Goal: Task Accomplishment & Management: Manage account settings

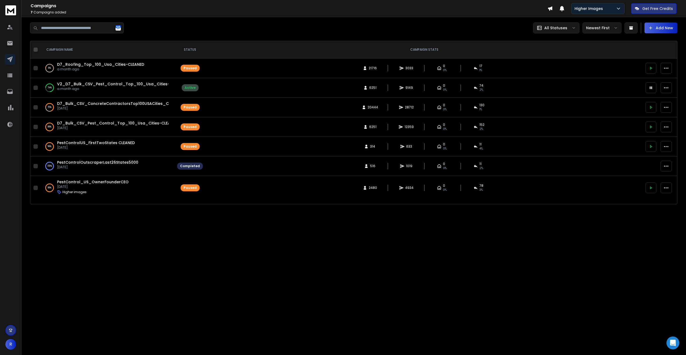
click at [602, 6] on p "Higher Images" at bounding box center [590, 8] width 31 height 5
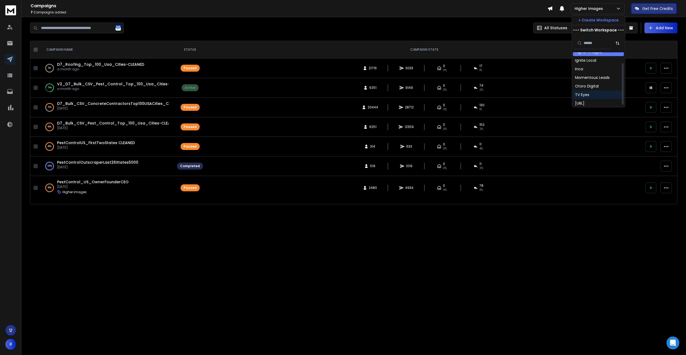
scroll to position [15, 0]
click at [561, 42] on th "CAMPAIGN STATS" at bounding box center [424, 49] width 436 height 17
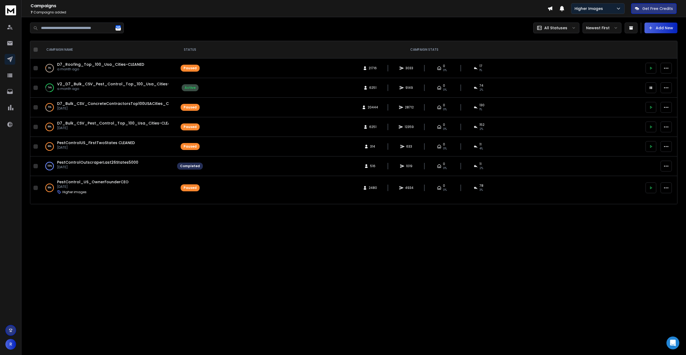
click at [597, 12] on button "Higher Images" at bounding box center [598, 8] width 54 height 11
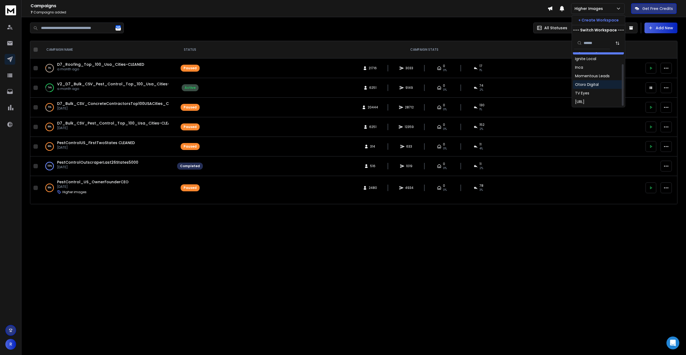
click at [598, 84] on div "Otoro Digital" at bounding box center [587, 84] width 24 height 5
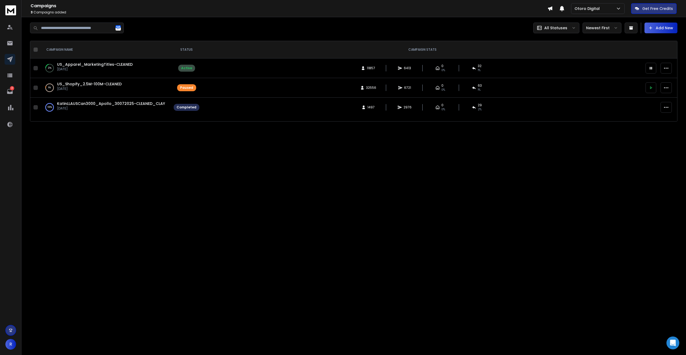
click at [9, 85] on div "2" at bounding box center [11, 77] width 12 height 110
click at [8, 93] on icon at bounding box center [10, 91] width 6 height 5
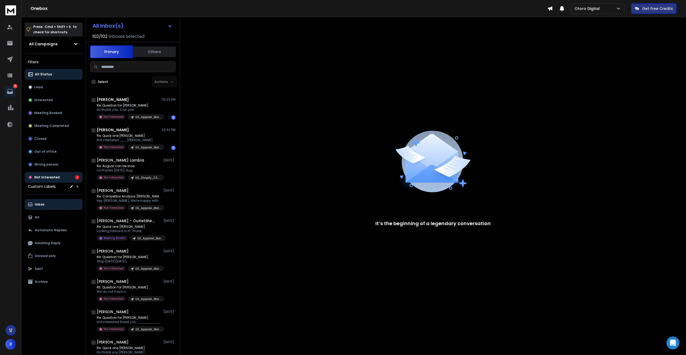
click at [51, 175] on p "Not Interested" at bounding box center [46, 177] width 25 height 4
click at [125, 116] on div "Not Interested US_Apparel_MarketingTitles-CLEANED" at bounding box center [131, 117] width 68 height 6
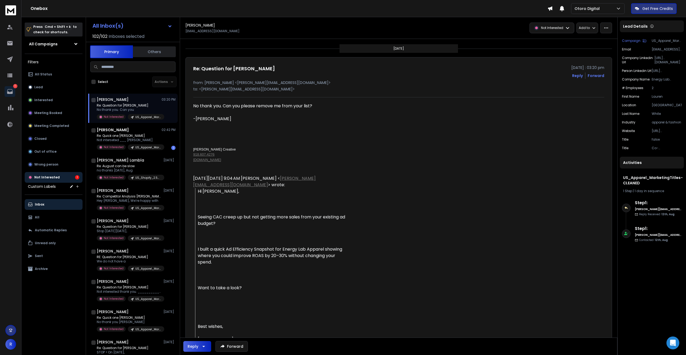
click at [607, 26] on icon "button" at bounding box center [606, 27] width 5 height 5
click at [604, 63] on div "Block email" at bounding box center [591, 65] width 40 height 9
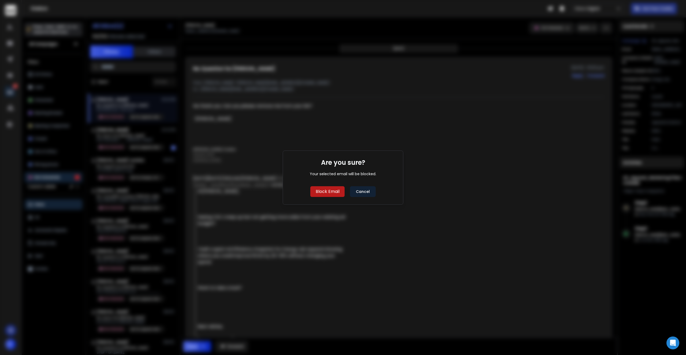
click at [327, 194] on button "Block Email" at bounding box center [327, 191] width 34 height 11
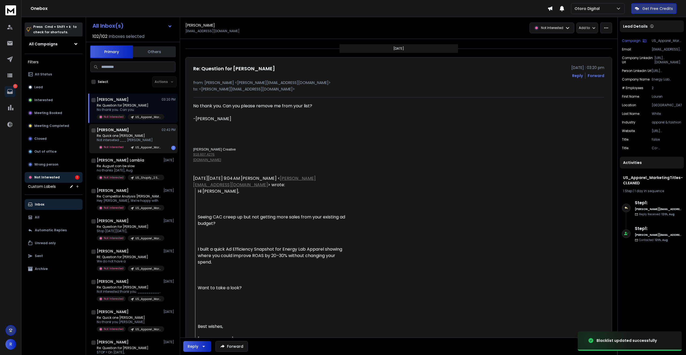
click at [132, 138] on p "Not interseted ___ [PERSON_NAME]" at bounding box center [129, 140] width 64 height 4
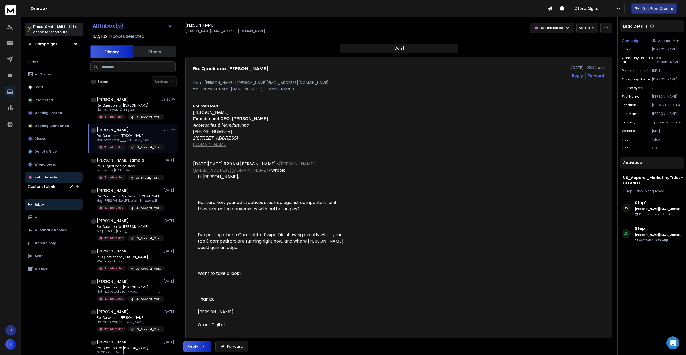
click at [615, 27] on div "Anne Cate Anne Cate anne@annecate.com Not Interested Add to Not Interested Add …" at bounding box center [398, 28] width 437 height 22
click at [607, 31] on button "button" at bounding box center [606, 28] width 12 height 11
click at [605, 65] on div "Block email" at bounding box center [591, 65] width 40 height 9
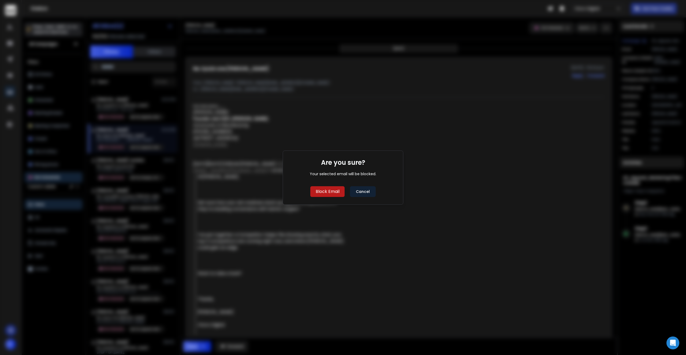
click at [339, 191] on button "Block Email" at bounding box center [327, 191] width 34 height 11
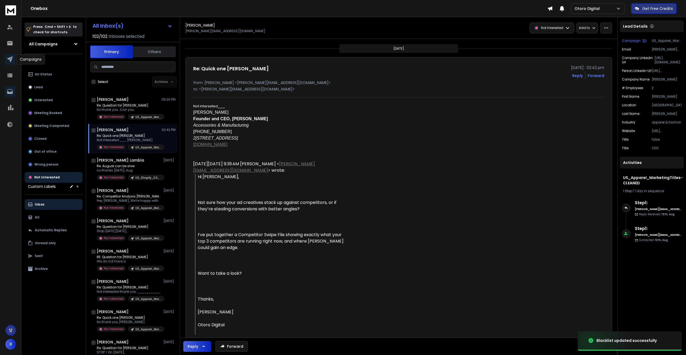
click at [9, 61] on icon at bounding box center [10, 59] width 6 height 6
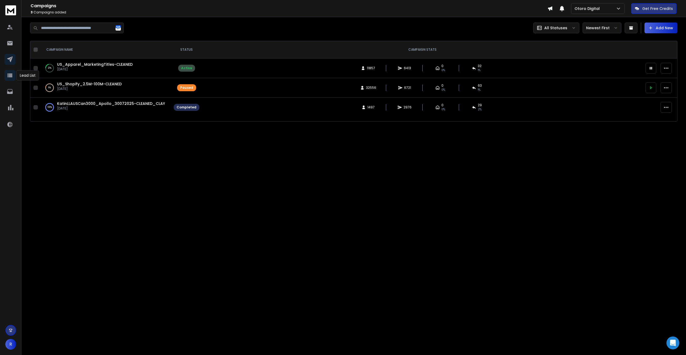
click at [11, 73] on icon at bounding box center [10, 75] width 6 height 6
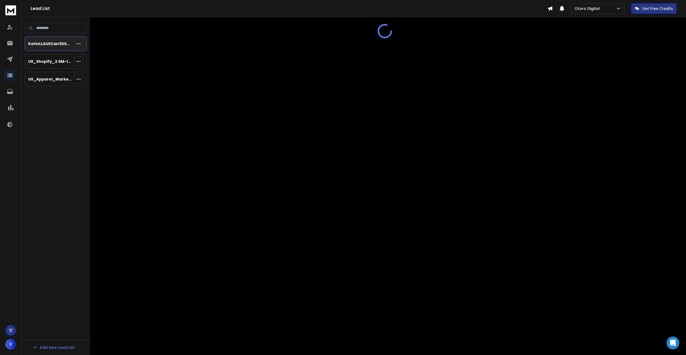
click at [44, 337] on div "KatinLLAUSCan3000_Apollo_30072025-CLEANED_CLAY US_Shopify_2.5M-100M-CLEANED US_…" at bounding box center [55, 197] width 69 height 349
click at [45, 344] on button "Add New Lead List" at bounding box center [53, 347] width 51 height 11
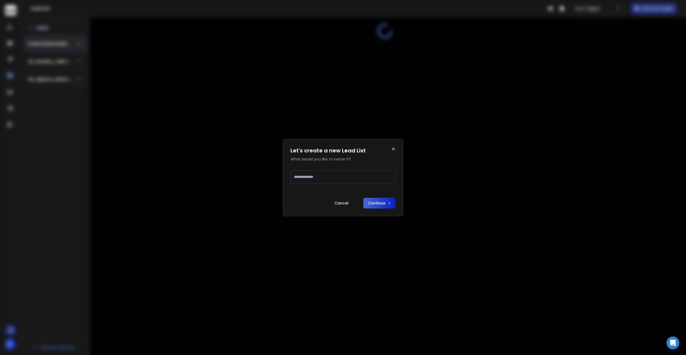
click at [369, 179] on input at bounding box center [343, 176] width 105 height 13
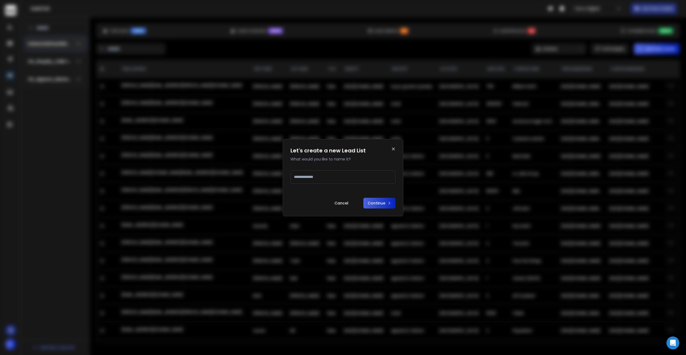
paste input "**********"
type input "**********"
click at [373, 207] on button "Continue" at bounding box center [379, 203] width 32 height 11
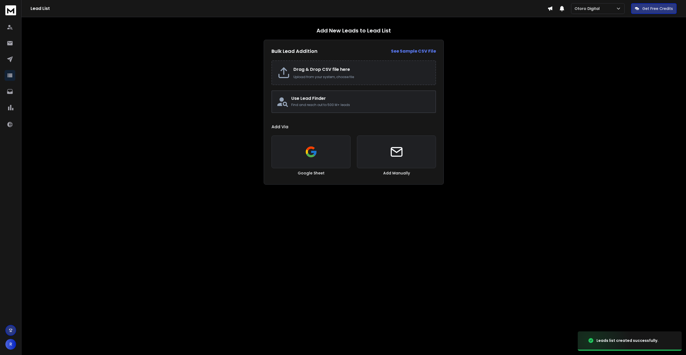
click at [358, 73] on div "Drag & Drop CSV file here Upload from your system, choose file" at bounding box center [362, 72] width 137 height 13
type input "**********"
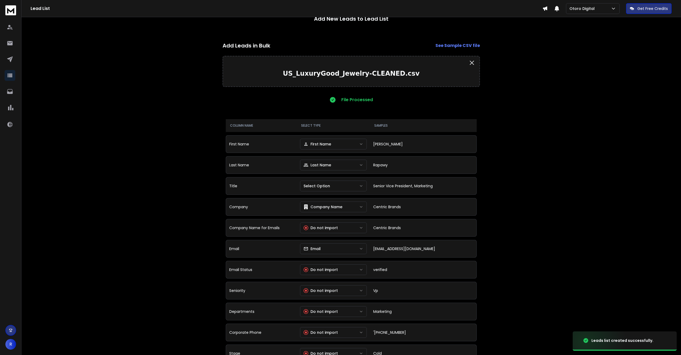
scroll to position [37, 0]
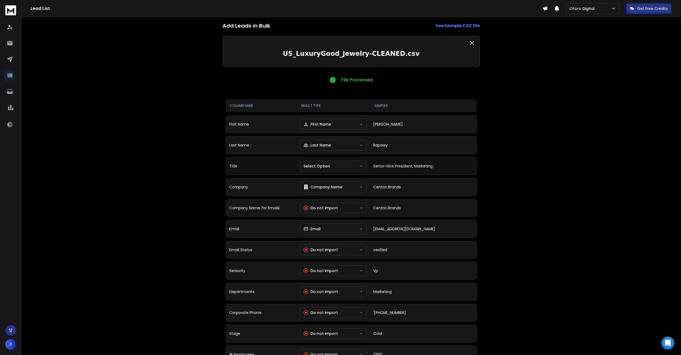
click at [361, 166] on icon "button" at bounding box center [361, 166] width 4 height 4
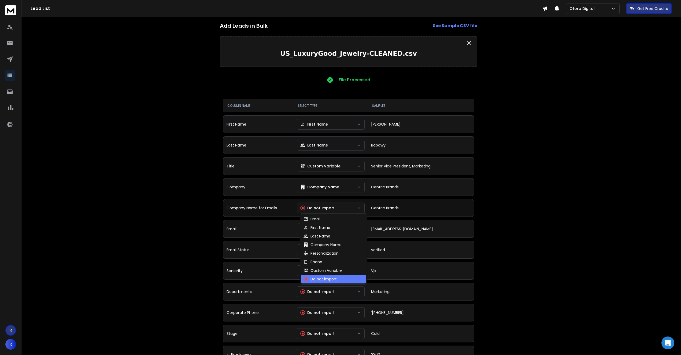
click at [348, 206] on button "Do not import" at bounding box center [331, 207] width 68 height 11
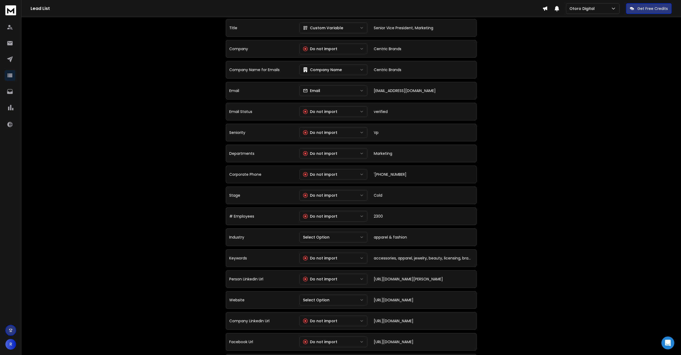
scroll to position [199, 0]
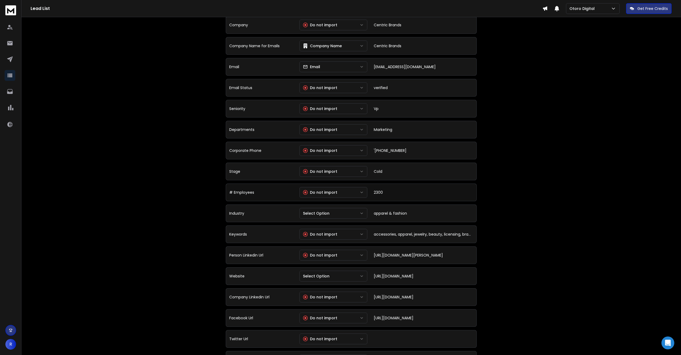
click at [343, 187] on button "Do not import" at bounding box center [333, 192] width 68 height 11
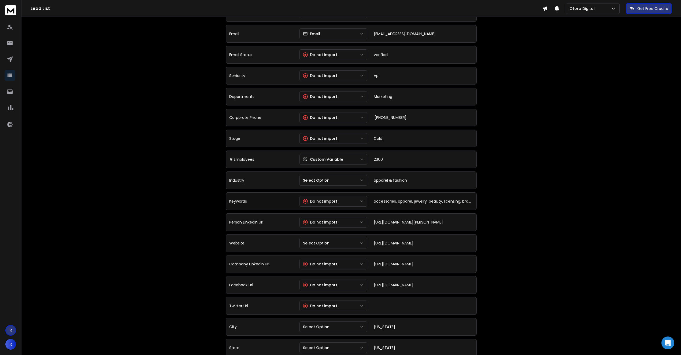
scroll to position [240, 0]
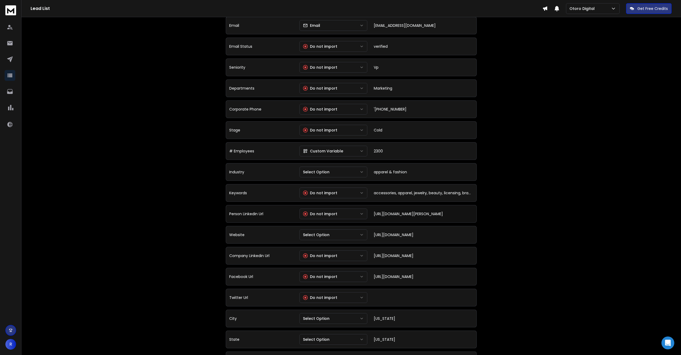
click at [337, 214] on button "Do not import" at bounding box center [333, 213] width 68 height 11
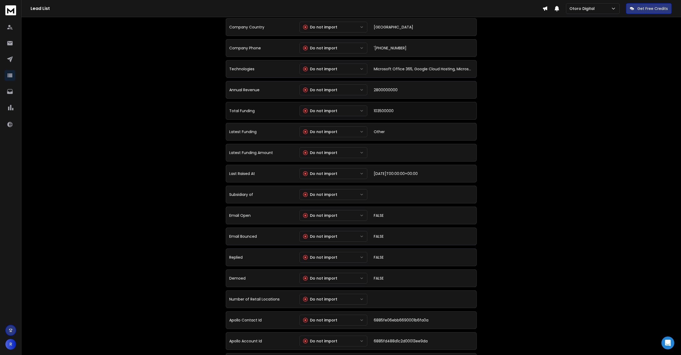
scroll to position [651, 0]
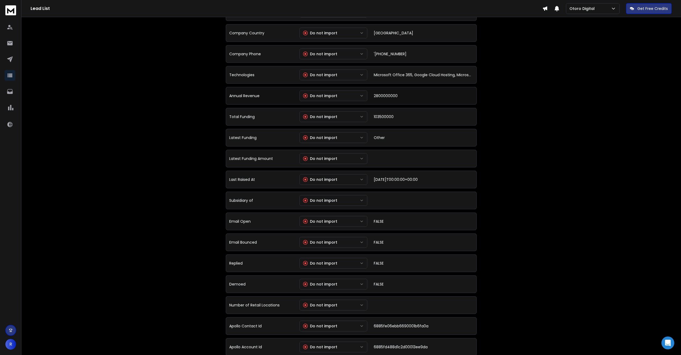
click at [358, 94] on button "Do not import" at bounding box center [333, 95] width 68 height 11
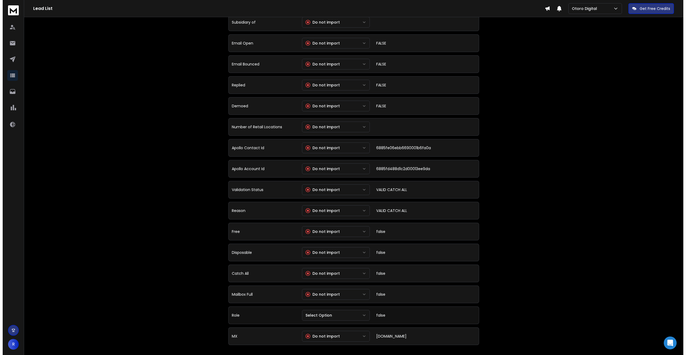
scroll to position [878, 0]
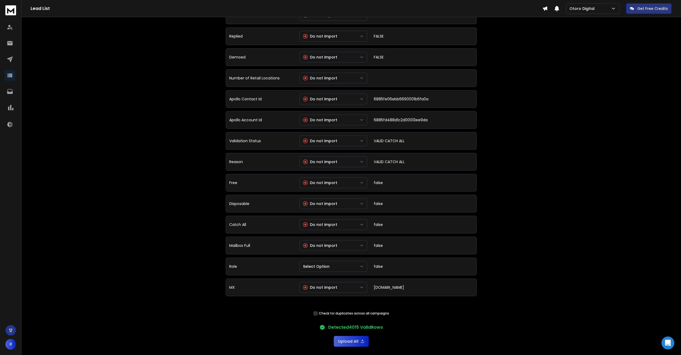
click at [352, 336] on button "Upload All" at bounding box center [351, 341] width 35 height 11
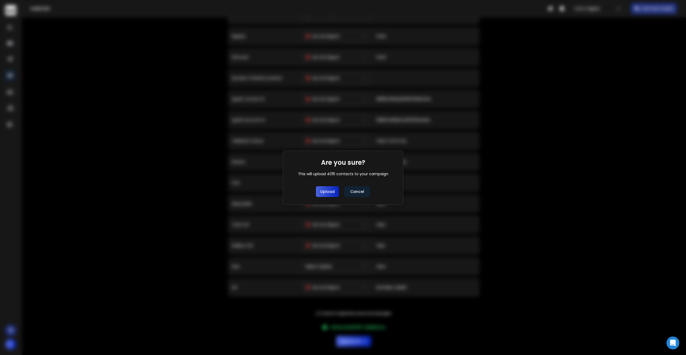
click at [321, 194] on button "Upload" at bounding box center [327, 191] width 23 height 11
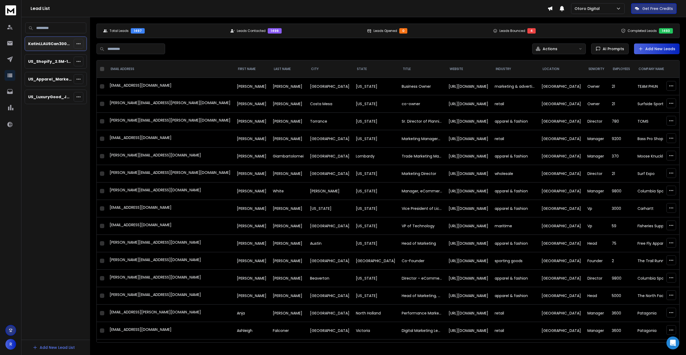
click at [52, 348] on button "Add New Lead List" at bounding box center [53, 347] width 51 height 11
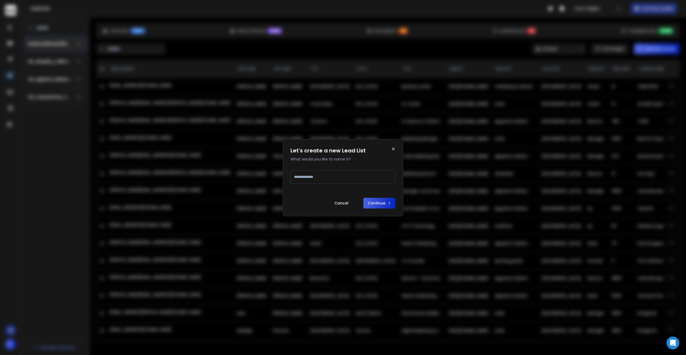
click at [331, 175] on input at bounding box center [343, 176] width 105 height 13
paste input "**********"
type input "**********"
drag, startPoint x: 389, startPoint y: 212, endPoint x: 388, endPoint y: 206, distance: 6.0
click at [389, 212] on div "**********" at bounding box center [343, 177] width 121 height 77
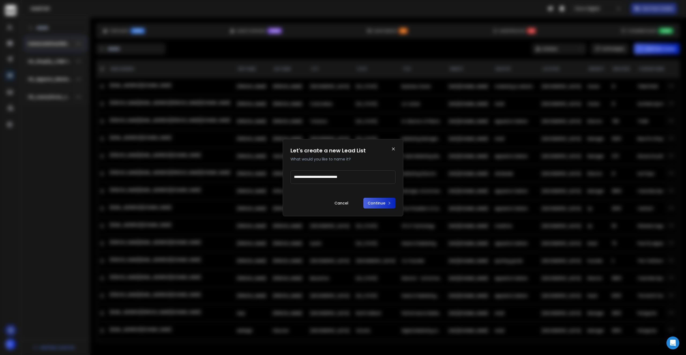
click at [387, 203] on button "Continue" at bounding box center [379, 203] width 32 height 11
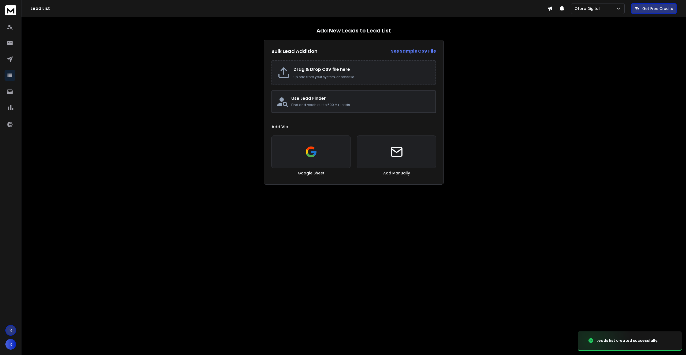
click at [361, 78] on p "Upload from your system, choose file" at bounding box center [362, 77] width 137 height 4
type input "**********"
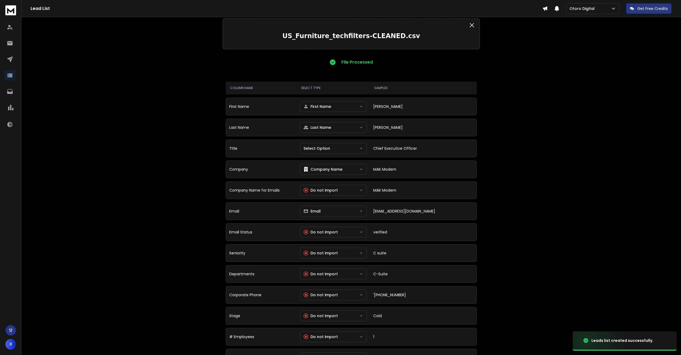
scroll to position [76, 0]
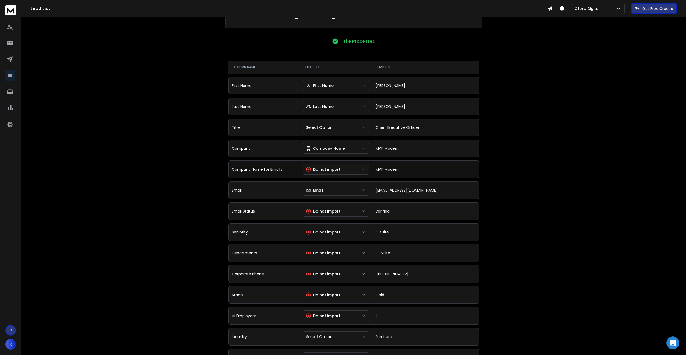
click at [354, 172] on button "Do not import" at bounding box center [336, 169] width 67 height 11
click at [355, 129] on button "Select Option" at bounding box center [336, 127] width 67 height 11
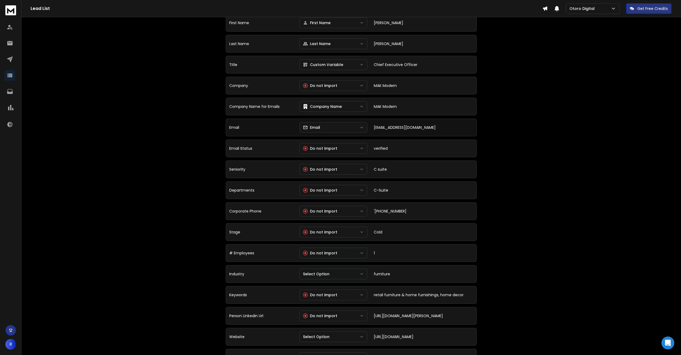
scroll to position [175, 0]
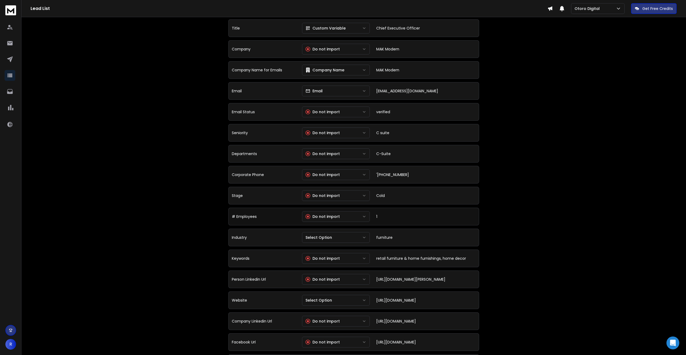
click at [346, 212] on button "Do not import" at bounding box center [336, 216] width 68 height 11
click at [343, 275] on button "Do not import" at bounding box center [336, 279] width 68 height 11
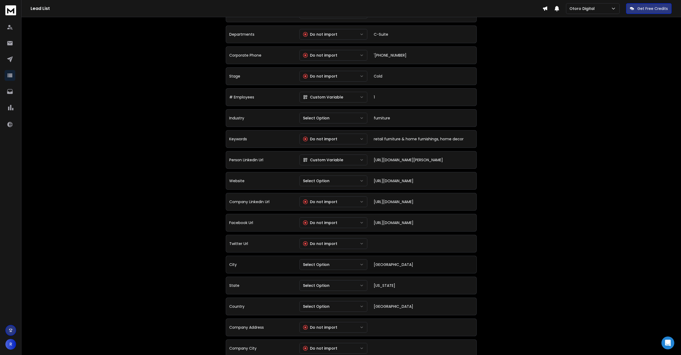
scroll to position [302, 0]
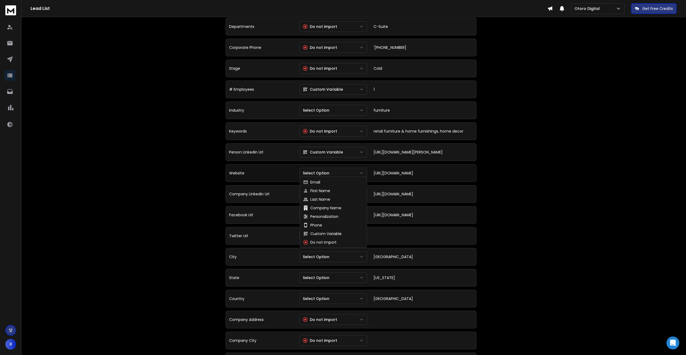
click at [344, 170] on button "Select Option" at bounding box center [333, 173] width 68 height 11
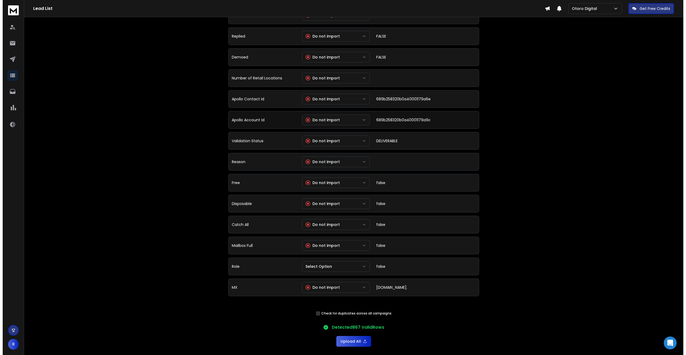
scroll to position [873, 0]
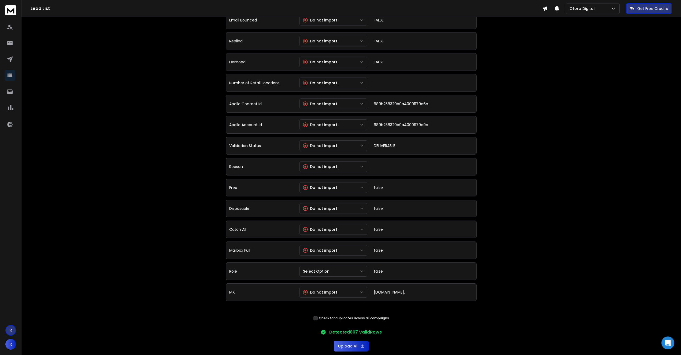
click at [344, 340] on button "Upload All" at bounding box center [351, 345] width 35 height 11
click at [326, 194] on button "Upload" at bounding box center [327, 191] width 23 height 11
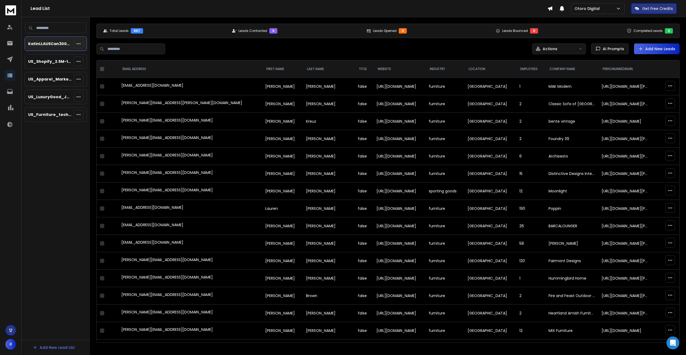
click at [46, 353] on div "Add New Lead List" at bounding box center [55, 346] width 69 height 15
click at [46, 350] on button "Add New Lead List" at bounding box center [53, 347] width 51 height 11
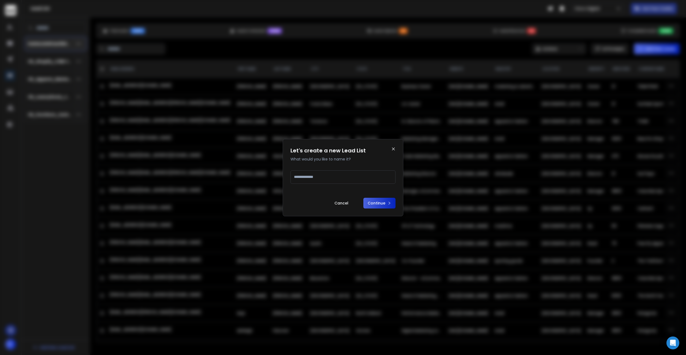
click at [341, 179] on input at bounding box center [343, 176] width 105 height 13
paste input "**********"
type input "**********"
click at [387, 202] on button "Continue" at bounding box center [379, 203] width 32 height 11
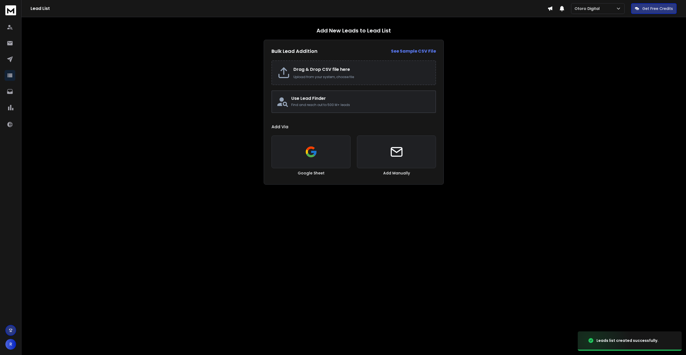
click at [328, 76] on p "Upload from your system, choose file" at bounding box center [362, 77] width 137 height 4
type input "**********"
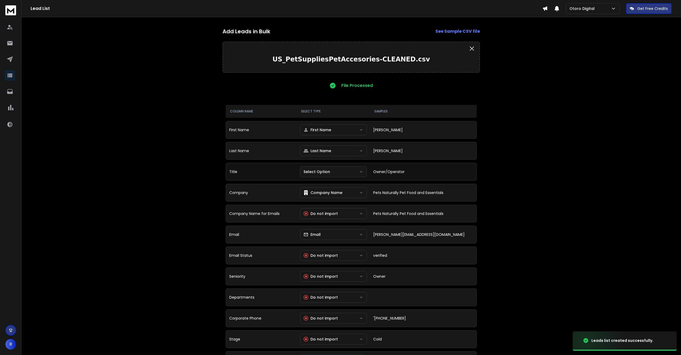
scroll to position [37, 0]
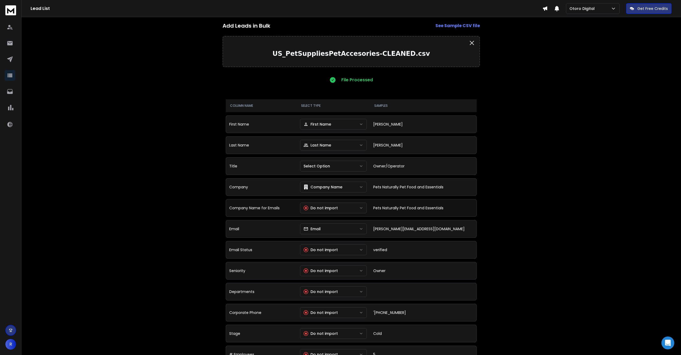
click at [326, 209] on div "Do not import" at bounding box center [320, 207] width 34 height 5
click at [362, 165] on icon "button" at bounding box center [364, 166] width 4 height 4
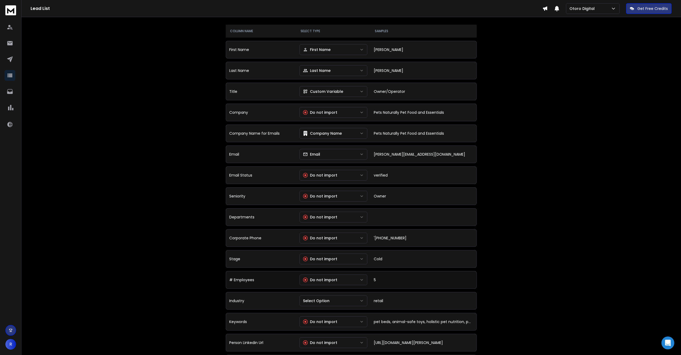
click at [351, 279] on button "Do not import" at bounding box center [333, 279] width 68 height 11
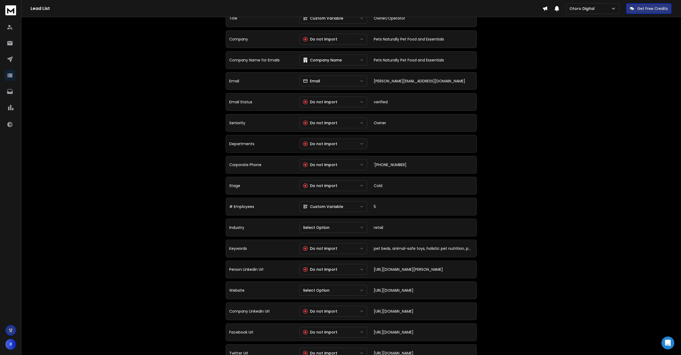
scroll to position [222, 0]
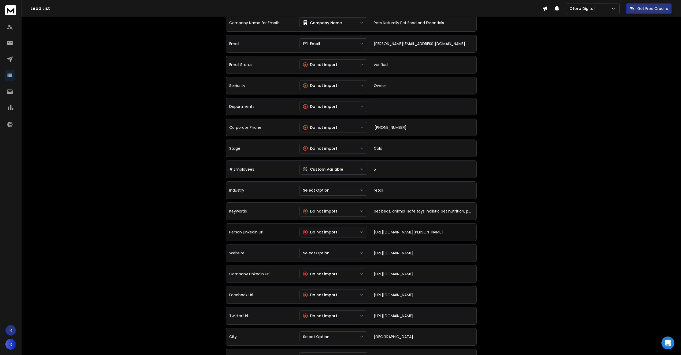
click at [310, 229] on div "Do not import" at bounding box center [320, 231] width 34 height 5
click at [335, 256] on td "Select Option" at bounding box center [333, 253] width 74 height 18
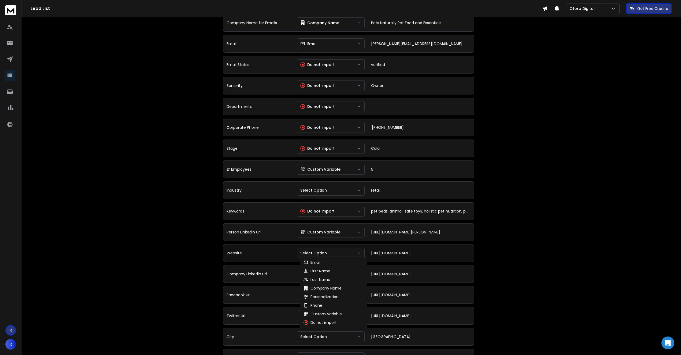
click at [335, 249] on button "Select Option" at bounding box center [331, 252] width 68 height 11
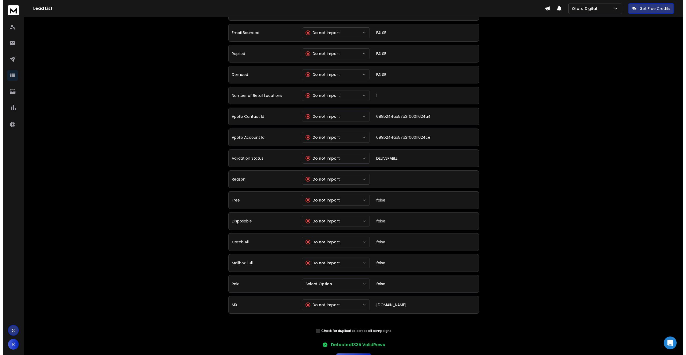
scroll to position [878, 0]
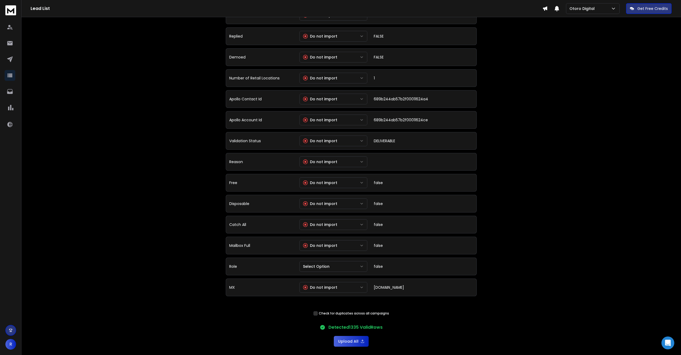
click at [355, 336] on button "Upload All" at bounding box center [351, 341] width 35 height 11
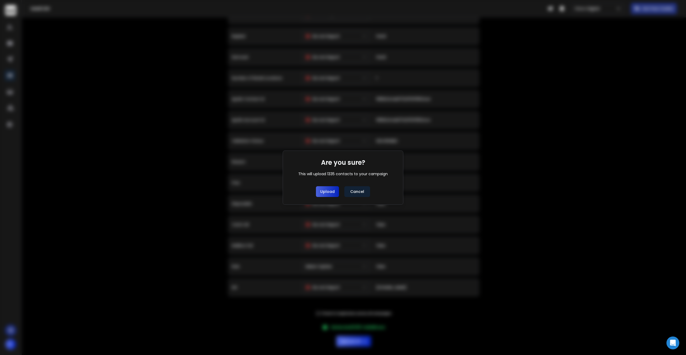
click at [330, 195] on button "Upload" at bounding box center [327, 191] width 23 height 11
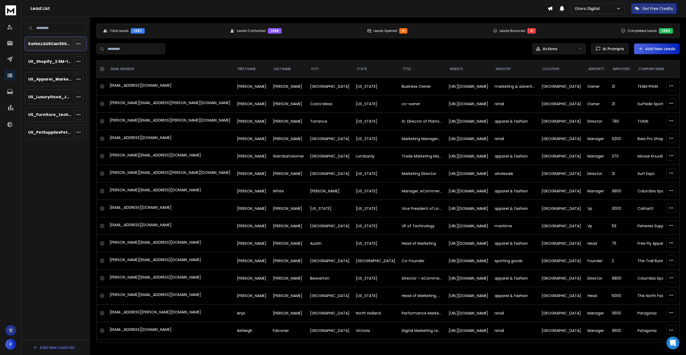
click at [64, 350] on button "Add New Lead List" at bounding box center [53, 347] width 51 height 11
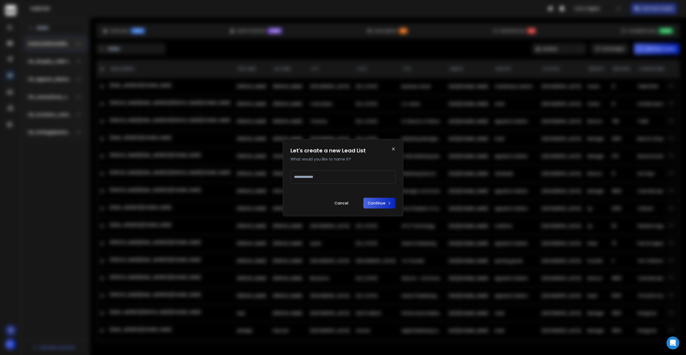
click at [302, 181] on input at bounding box center [343, 176] width 105 height 13
paste input "**********"
type input "**********"
click at [403, 201] on div "**********" at bounding box center [343, 177] width 686 height 88
click at [393, 202] on button "Continue" at bounding box center [379, 203] width 32 height 11
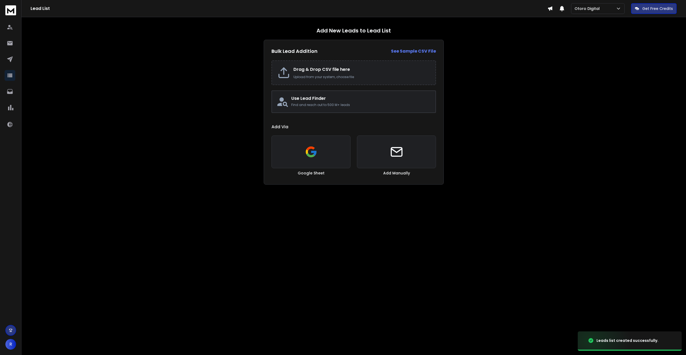
click at [332, 75] on p "Upload from your system, choose file" at bounding box center [362, 77] width 137 height 4
type input "**********"
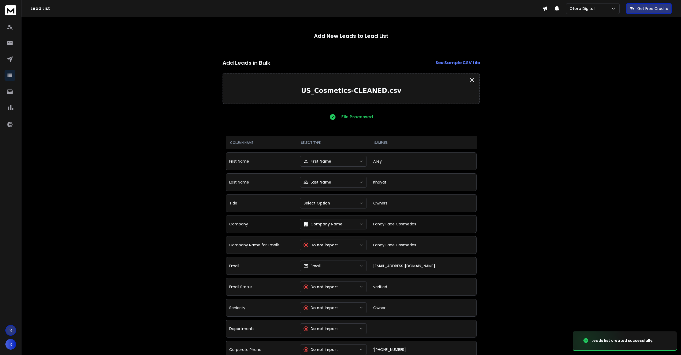
scroll to position [78, 0]
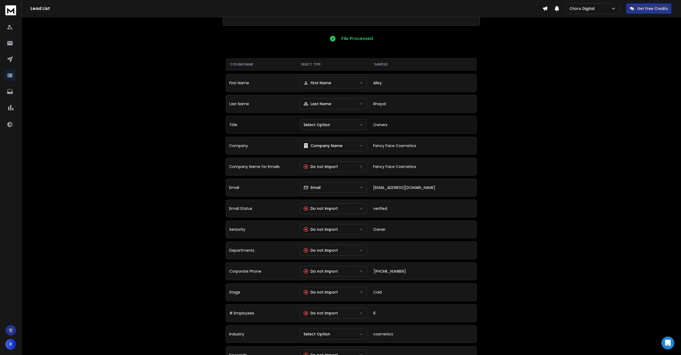
click at [335, 125] on button "Select Option" at bounding box center [333, 124] width 67 height 11
click at [332, 166] on div "Do not import" at bounding box center [323, 166] width 34 height 5
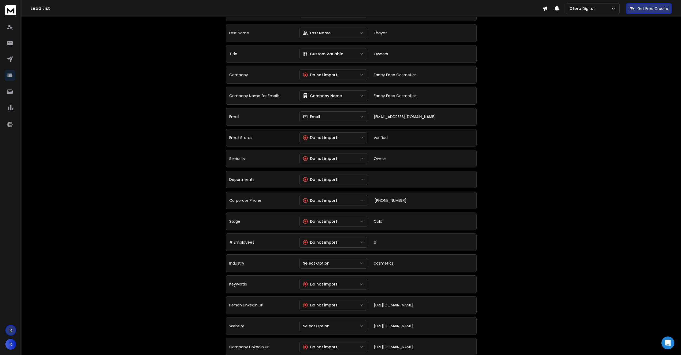
scroll to position [184, 0]
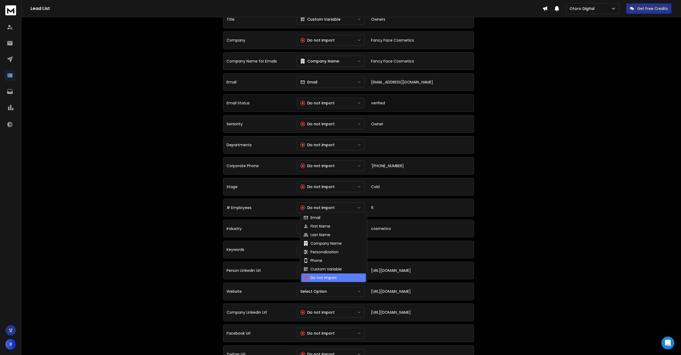
click at [332, 202] on button "Do not import" at bounding box center [331, 207] width 68 height 11
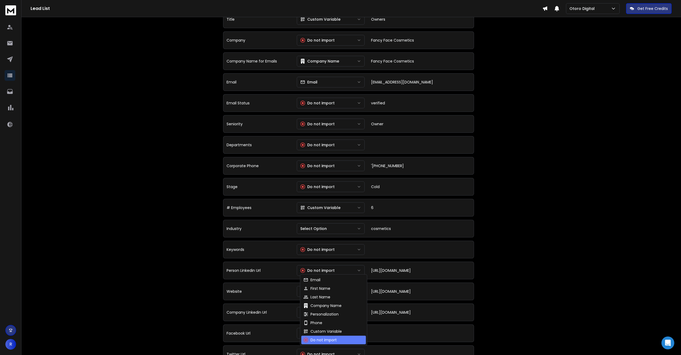
click at [325, 268] on div "Do not import" at bounding box center [317, 270] width 34 height 5
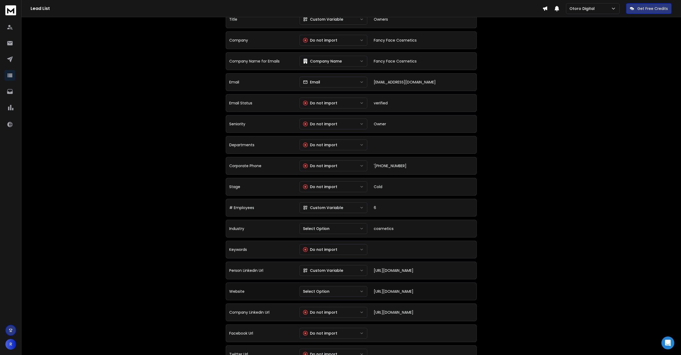
click at [333, 292] on button "Select Option" at bounding box center [333, 291] width 68 height 11
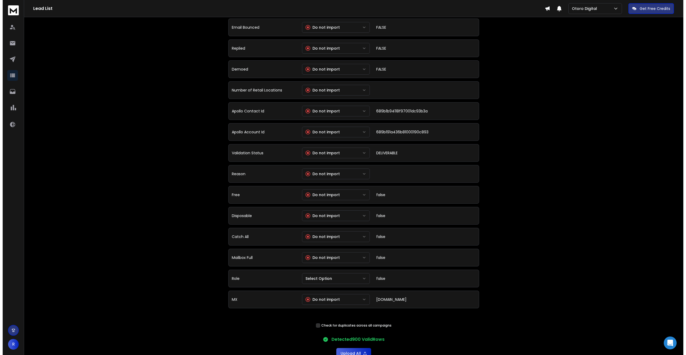
scroll to position [878, 0]
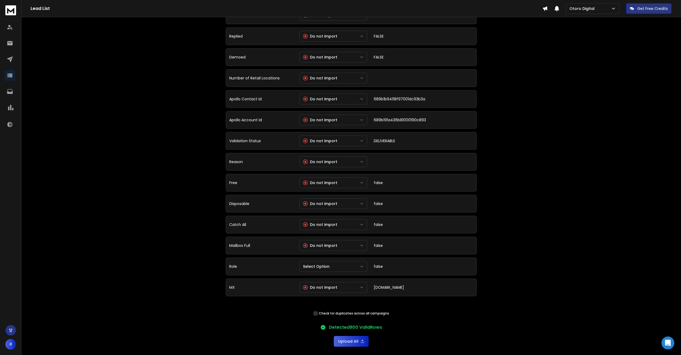
click at [346, 336] on button "Upload All" at bounding box center [351, 341] width 35 height 11
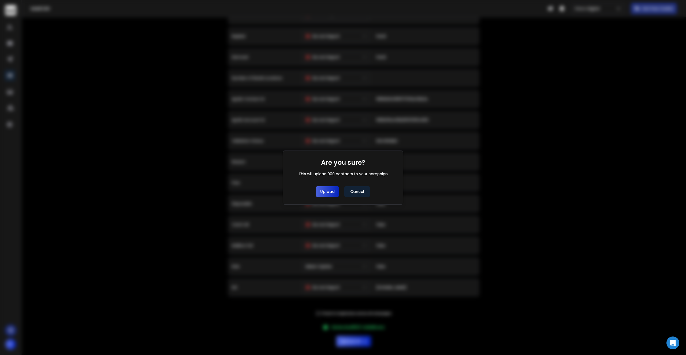
click at [337, 194] on button "Upload" at bounding box center [327, 191] width 23 height 11
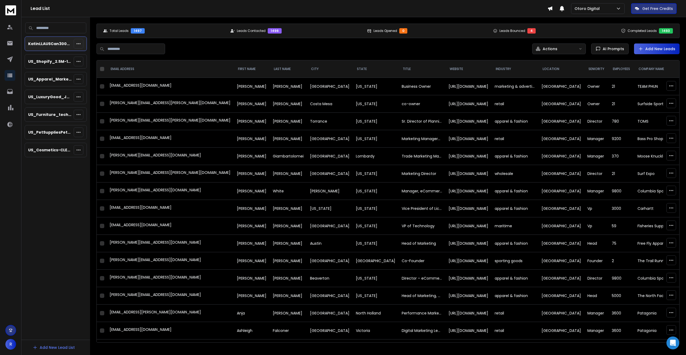
click at [11, 66] on div at bounding box center [11, 60] width 12 height 13
click at [9, 57] on icon at bounding box center [10, 59] width 6 height 6
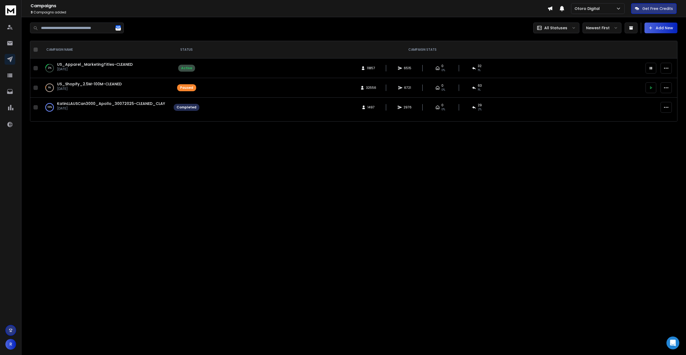
click at [111, 144] on div "Your warmest leads are on your site – Turn visits into conversations Reach Out …" at bounding box center [343, 177] width 686 height 355
click at [77, 155] on div "Your warmest leads are on your site – Turn visits into conversations Reach Out …" at bounding box center [343, 177] width 686 height 355
click at [667, 66] on icon "button" at bounding box center [666, 67] width 5 height 5
click at [242, 70] on div "11857 6515 0 0% 32 1 %" at bounding box center [422, 68] width 433 height 9
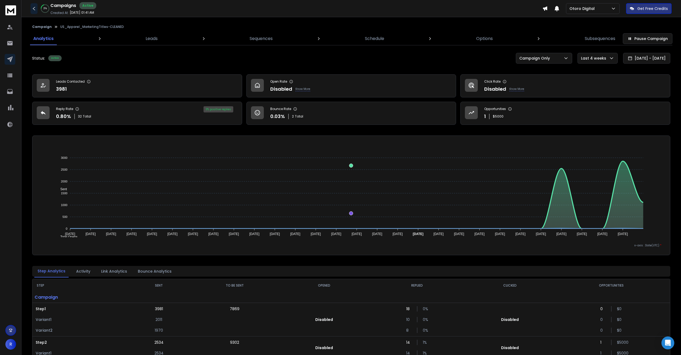
click at [37, 11] on button at bounding box center [34, 8] width 7 height 11
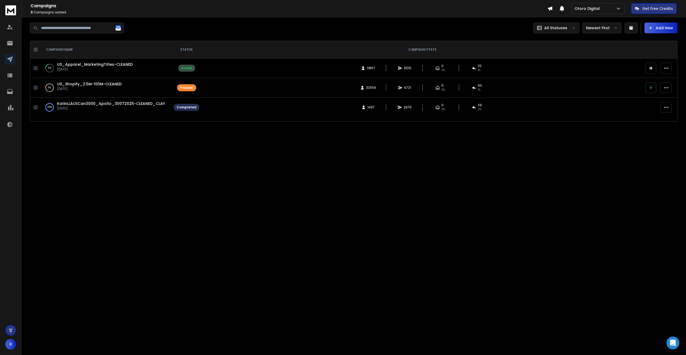
click at [276, 198] on div "Your warmest leads are on your site – Turn visits into conversations Reach Out …" at bounding box center [343, 177] width 686 height 355
click at [663, 67] on button "button" at bounding box center [666, 68] width 11 height 11
click at [643, 104] on div "Duplicate Campaign" at bounding box center [645, 105] width 47 height 5
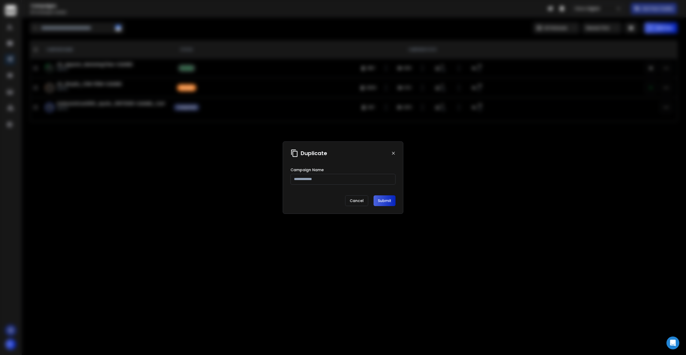
click at [329, 175] on input "text" at bounding box center [343, 179] width 105 height 11
paste input "**********"
type input "**********"
click at [391, 200] on button "Submit" at bounding box center [385, 200] width 22 height 11
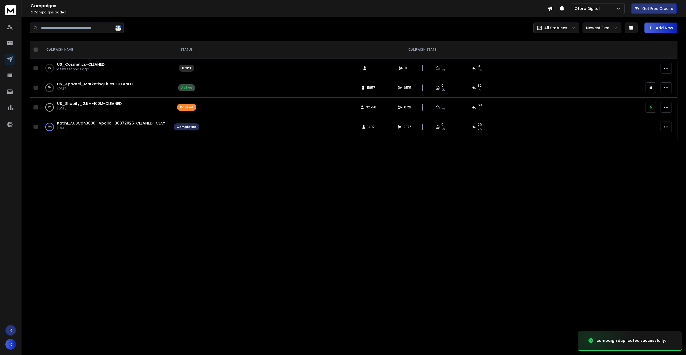
click at [84, 66] on span "US_Cosmetics-CLEANED" at bounding box center [80, 64] width 47 height 5
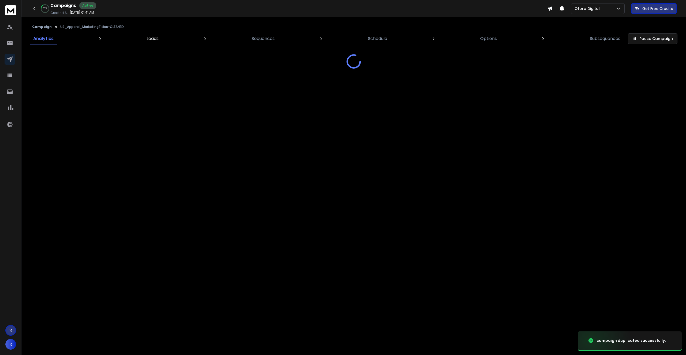
click at [150, 36] on p "Leads" at bounding box center [153, 38] width 12 height 6
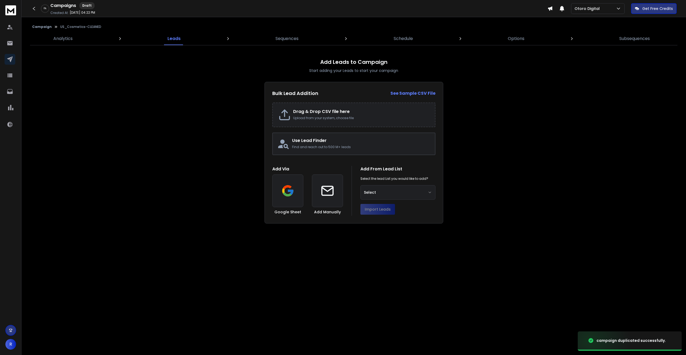
click at [375, 192] on button "Select" at bounding box center [398, 192] width 75 height 14
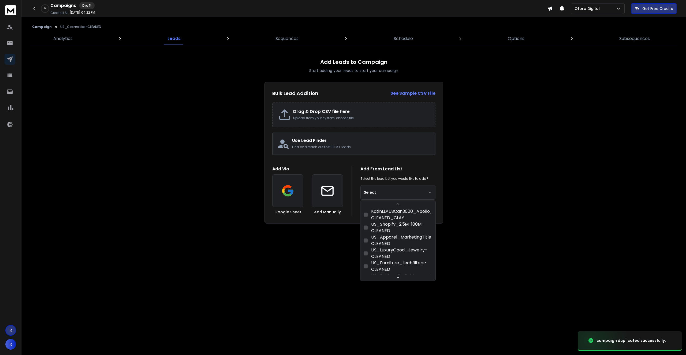
scroll to position [46, 0]
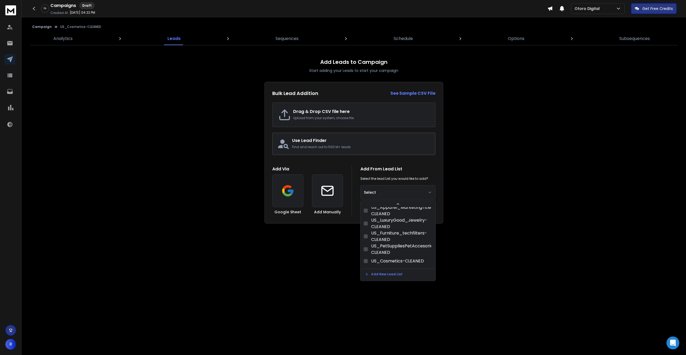
click at [392, 262] on div "US_Cosmetics-CLEANED" at bounding box center [397, 261] width 53 height 6
click at [466, 212] on div "Add Leads to Campaign Start adding your Leads to start your campaign Bulk Lead …" at bounding box center [353, 138] width 643 height 170
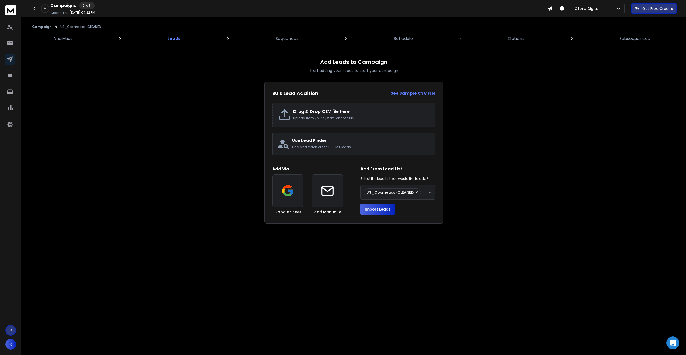
click at [379, 210] on button "Import Leads" at bounding box center [378, 209] width 35 height 11
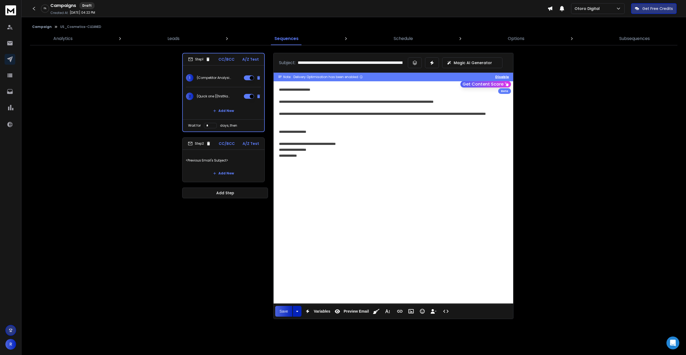
click at [222, 74] on div "1 {Competitor Analysis {{firstName}}|Quick one {{firstName}}|Question for {{fir…" at bounding box center [208, 78] width 45 height 8
click at [232, 96] on div "2 {Quick one {{firstName}}|Question for {{firstName}}}" at bounding box center [223, 96] width 75 height 18
type input "**********"
click at [231, 164] on p "<Previous Email's Subject>" at bounding box center [224, 160] width 76 height 15
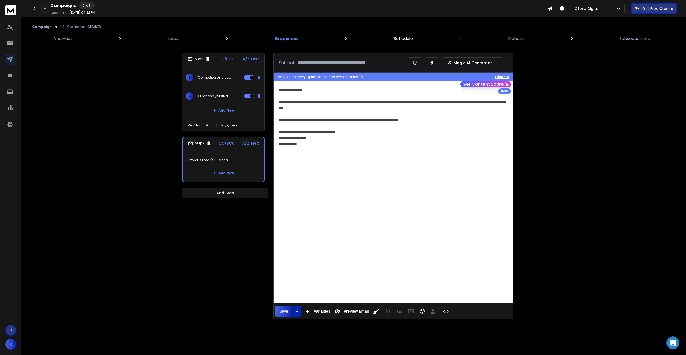
click at [397, 42] on link "Schedule" at bounding box center [404, 38] width 26 height 13
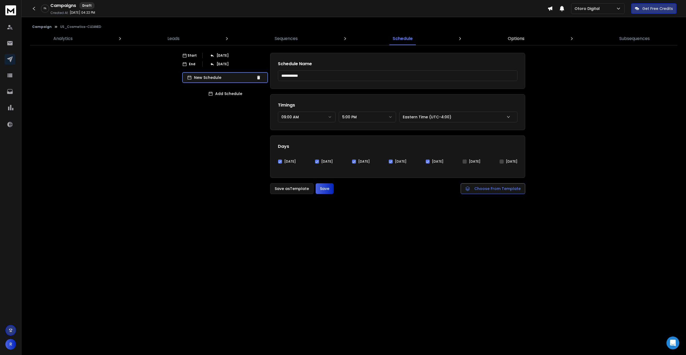
click at [510, 40] on p "Options" at bounding box center [516, 38] width 17 height 6
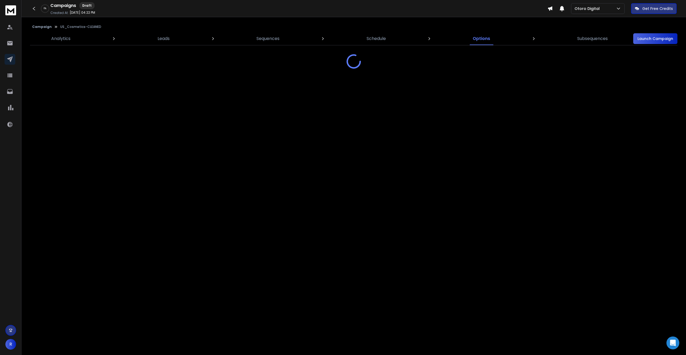
select select "*"
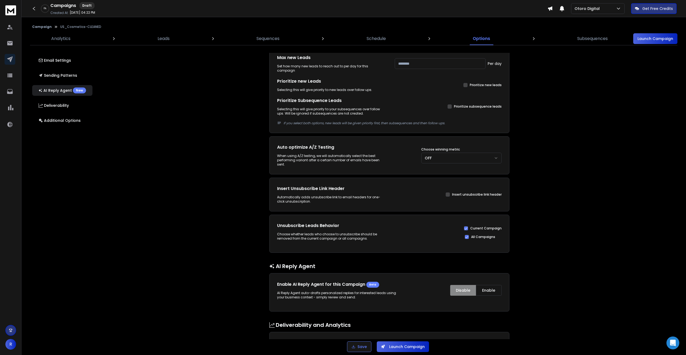
scroll to position [398, 0]
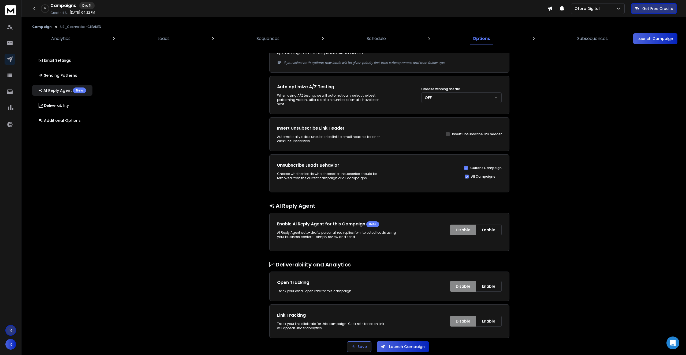
click at [391, 346] on button "Launch Campaign" at bounding box center [403, 346] width 52 height 11
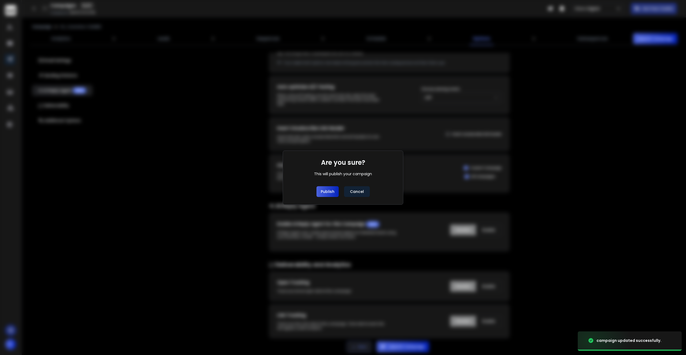
click at [331, 193] on button "Publish" at bounding box center [328, 191] width 22 height 11
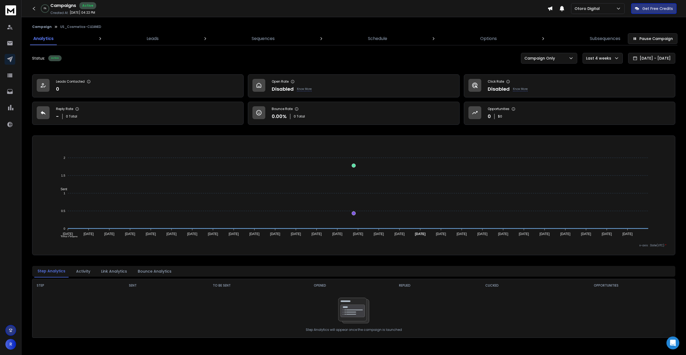
click at [140, 38] on div "Analytics Leads Sequences Schedule Options Subsequences" at bounding box center [327, 38] width 594 height 13
click at [146, 35] on link "Leads" at bounding box center [152, 38] width 18 height 13
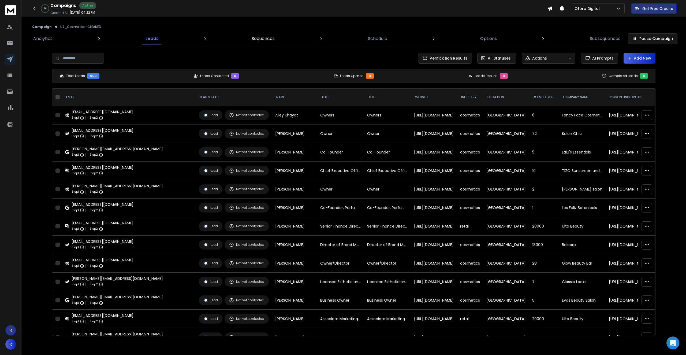
click at [261, 35] on link "Sequences" at bounding box center [262, 38] width 29 height 13
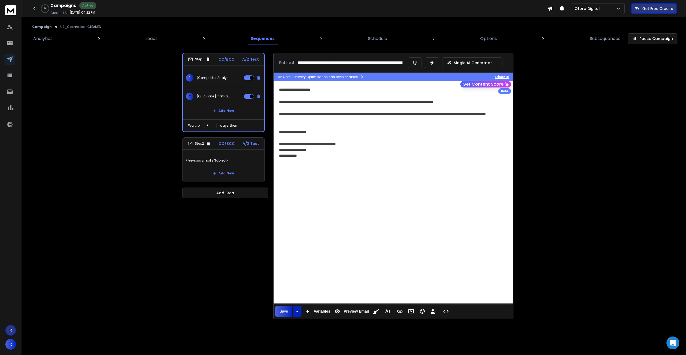
click at [224, 97] on p "{Quick one {{firstName}}|Question for {{firstName}}}" at bounding box center [214, 96] width 34 height 4
type input "**********"
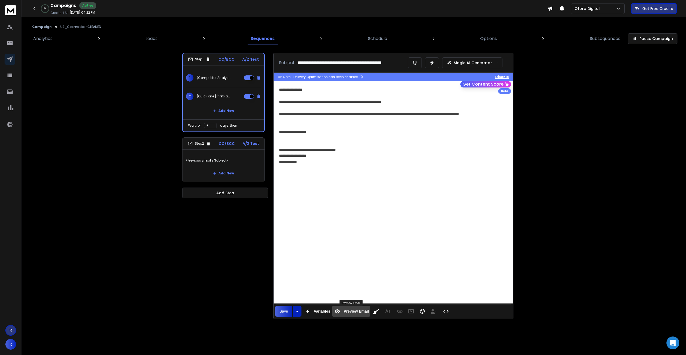
click at [353, 311] on span "Preview Email" at bounding box center [356, 311] width 27 height 5
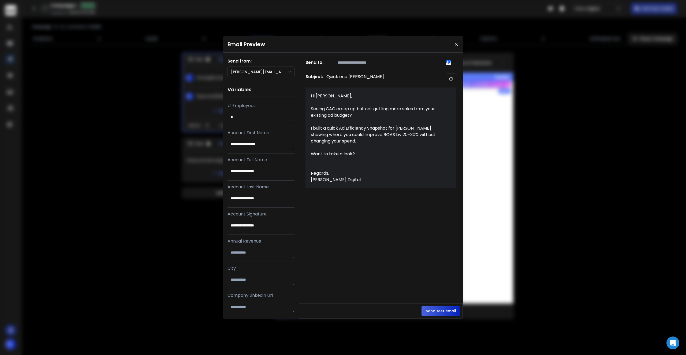
click at [456, 43] on icon at bounding box center [456, 44] width 4 height 4
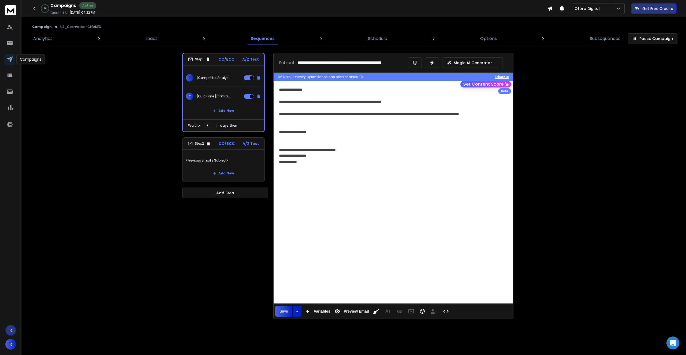
click at [14, 57] on link at bounding box center [10, 59] width 11 height 11
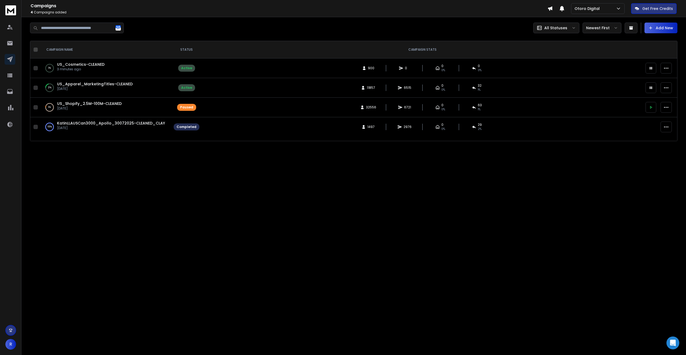
click at [666, 69] on icon "button" at bounding box center [666, 67] width 5 height 5
click at [659, 104] on div "Duplicate Campaign" at bounding box center [645, 105] width 47 height 5
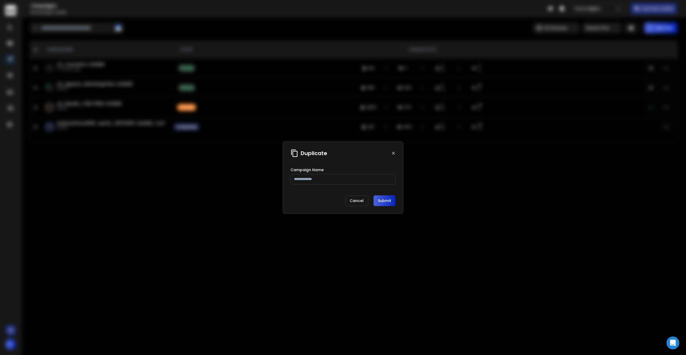
click at [318, 178] on input "text" at bounding box center [343, 179] width 105 height 11
paste input "**********"
type input "**********"
click at [376, 198] on button "Submit" at bounding box center [385, 200] width 22 height 11
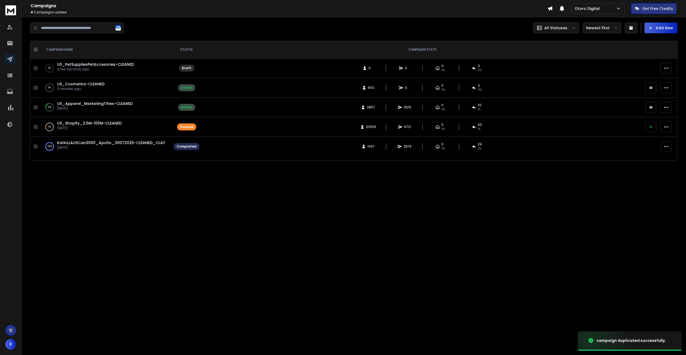
click at [122, 62] on span "US_PetSuppliesPetAccesories-CLEANED" at bounding box center [95, 64] width 77 height 5
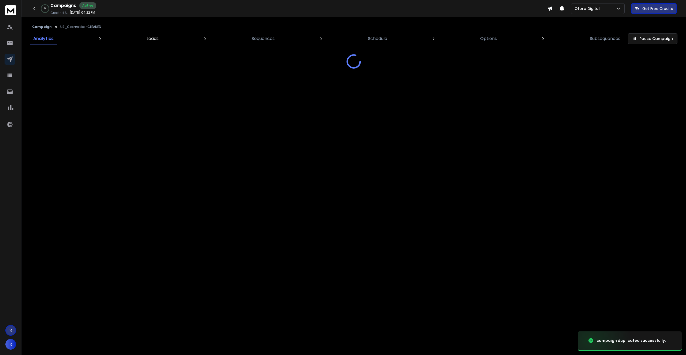
click at [153, 37] on p "Leads" at bounding box center [153, 38] width 12 height 6
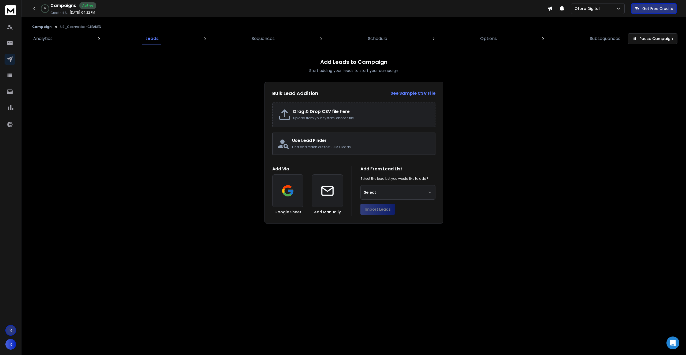
click at [374, 190] on span "Select" at bounding box center [370, 192] width 12 height 5
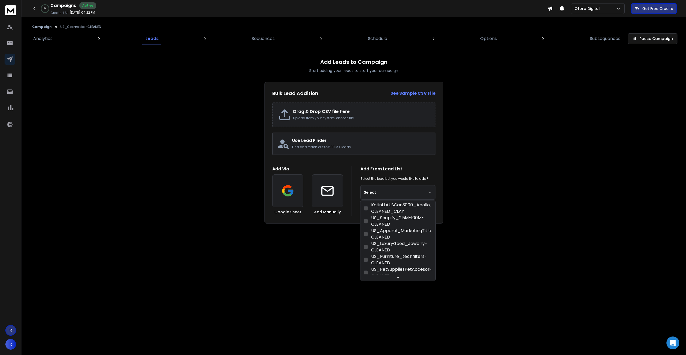
scroll to position [46, 0]
click at [391, 243] on div "US_PetSuppliesPetAccesories-CLEANED" at bounding box center [404, 249] width 66 height 13
click at [565, 217] on div "Add Leads to Campaign Start adding your Leads to start your campaign Bulk Lead …" at bounding box center [353, 138] width 643 height 170
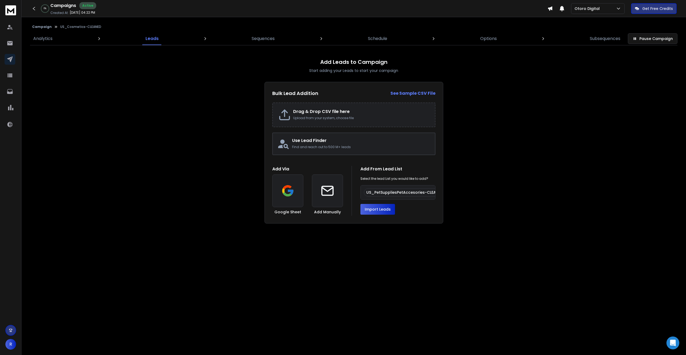
click at [379, 212] on button "Import Leads" at bounding box center [378, 209] width 35 height 11
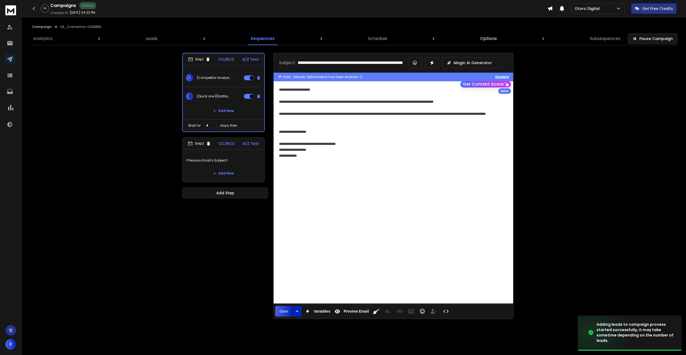
click at [491, 43] on link "Options" at bounding box center [488, 38] width 23 height 13
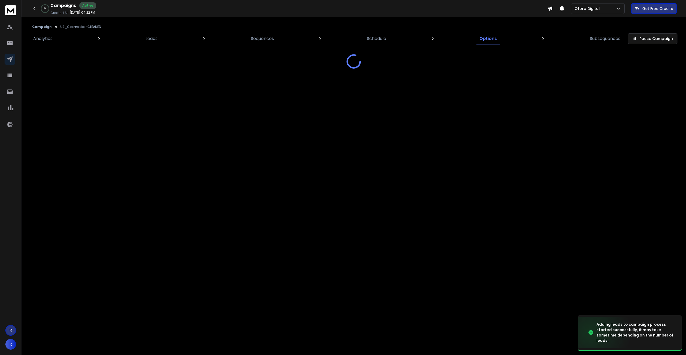
select select "*"
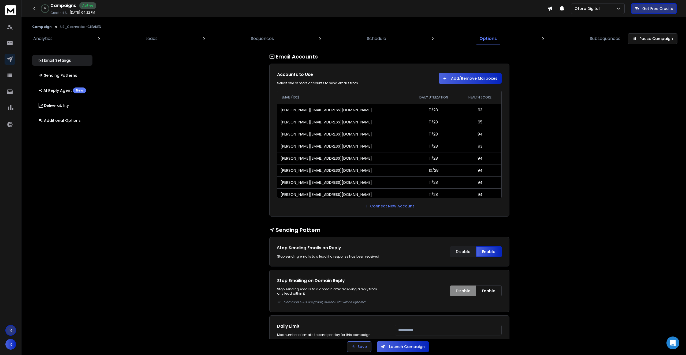
click at [398, 350] on button "Launch Campaign" at bounding box center [403, 346] width 52 height 11
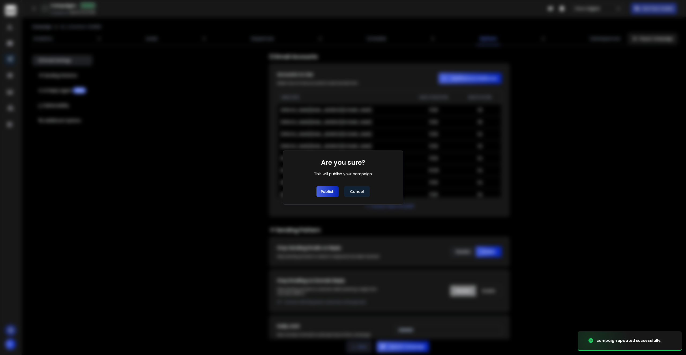
click at [327, 182] on div "Are you sure? This will publish your campaign Publish Cancel" at bounding box center [343, 177] width 105 height 39
click at [327, 199] on div "Are you sure? This will publish your campaign Publish Cancel" at bounding box center [343, 177] width 121 height 54
click at [328, 194] on button "Publish" at bounding box center [328, 191] width 22 height 11
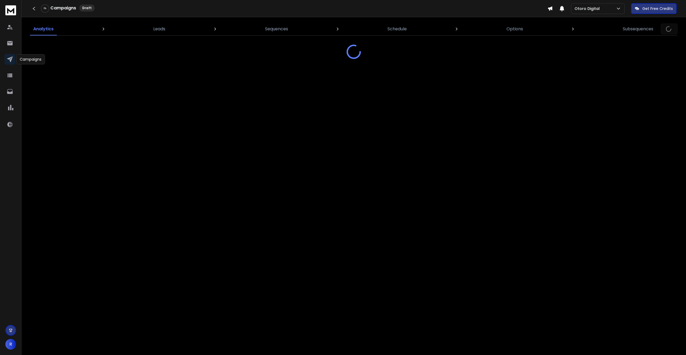
click at [8, 61] on icon at bounding box center [10, 59] width 6 height 6
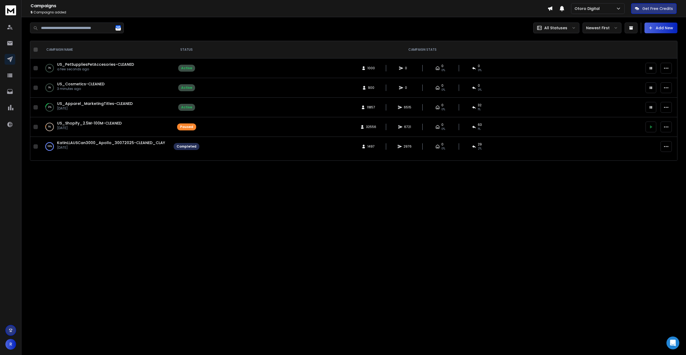
click at [666, 71] on button "button" at bounding box center [666, 68] width 11 height 11
click at [666, 107] on div "Duplicate Campaign" at bounding box center [645, 105] width 47 height 5
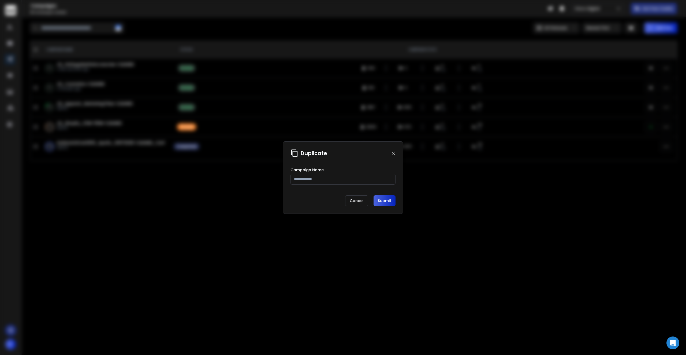
click at [335, 179] on input "text" at bounding box center [343, 179] width 105 height 11
paste input "**********"
type input "**********"
click at [377, 196] on button "Submit" at bounding box center [385, 200] width 22 height 11
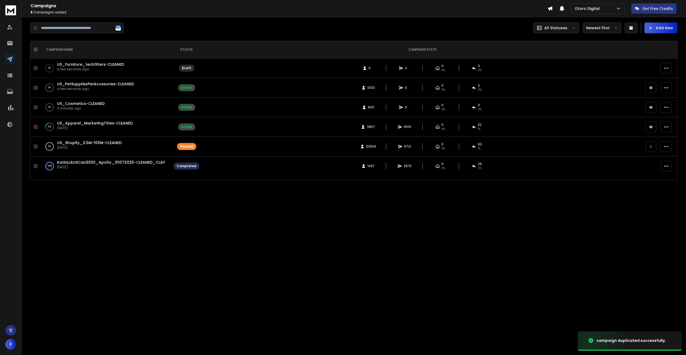
click at [102, 68] on p "a few seconds ago" at bounding box center [90, 69] width 67 height 4
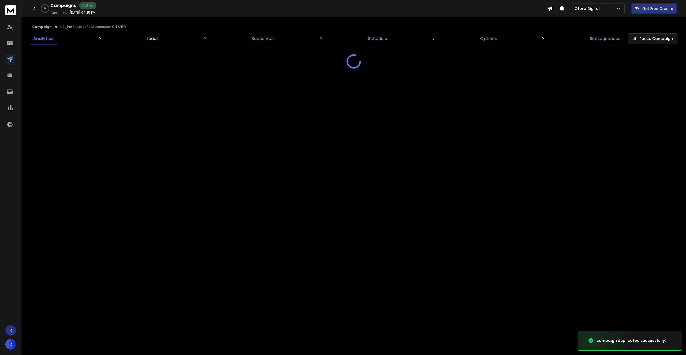
click at [143, 35] on link "Leads" at bounding box center [152, 38] width 18 height 13
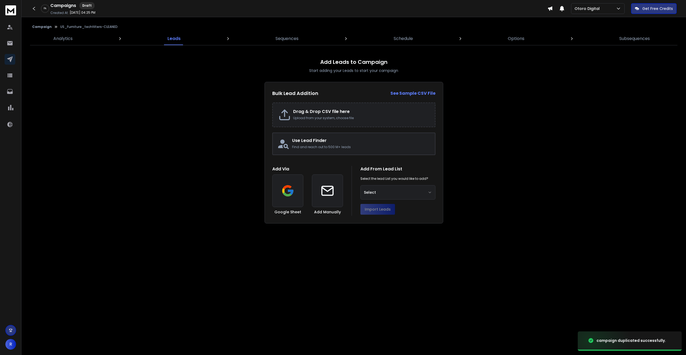
click at [413, 183] on div "Select the lead List you would like to add? Select Import Leads" at bounding box center [398, 195] width 75 height 38
click at [414, 189] on button "Select" at bounding box center [398, 192] width 75 height 14
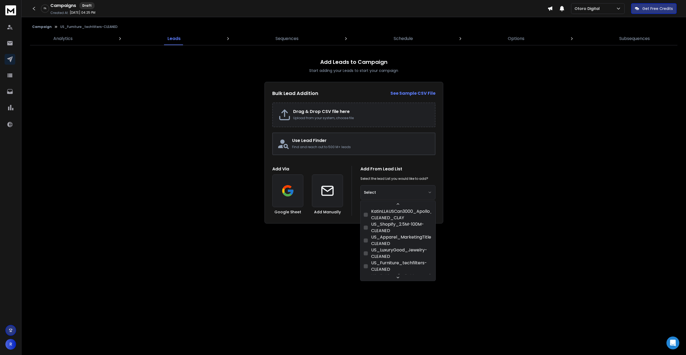
scroll to position [46, 0]
click at [397, 233] on div "US_Furniture_techfilters-CLEANED" at bounding box center [400, 236] width 58 height 13
click at [446, 213] on div "Add Leads to Campaign Start adding your Leads to start your campaign Bulk Lead …" at bounding box center [353, 138] width 643 height 170
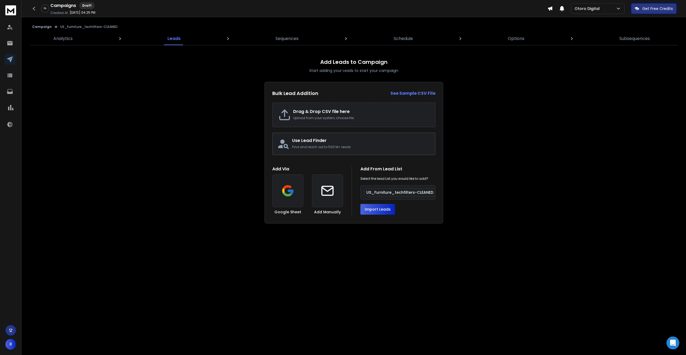
click at [378, 202] on div "Select the lead List you would like to add? US_Furniture_techfilters-CLEANED Im…" at bounding box center [398, 195] width 75 height 38
click at [380, 205] on button "Import Leads" at bounding box center [378, 209] width 35 height 11
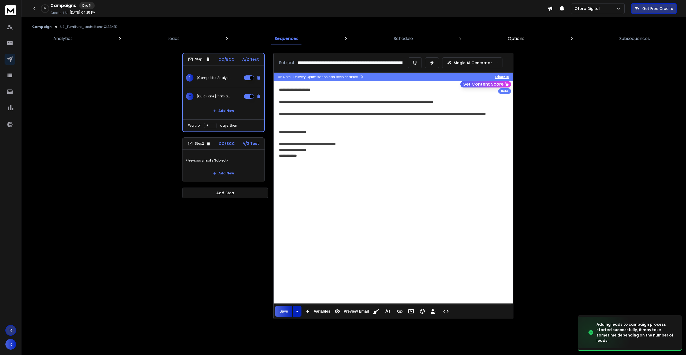
click at [513, 42] on p "Options" at bounding box center [516, 38] width 17 height 6
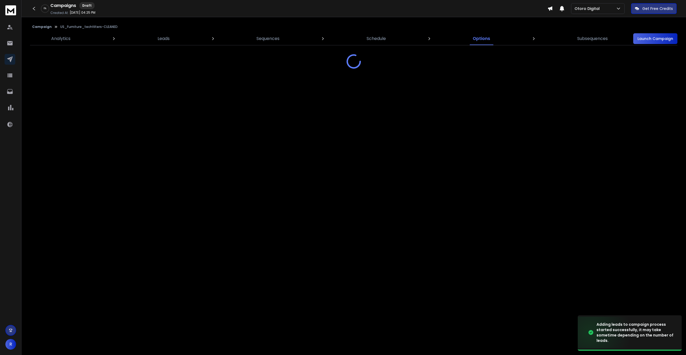
select select "*"
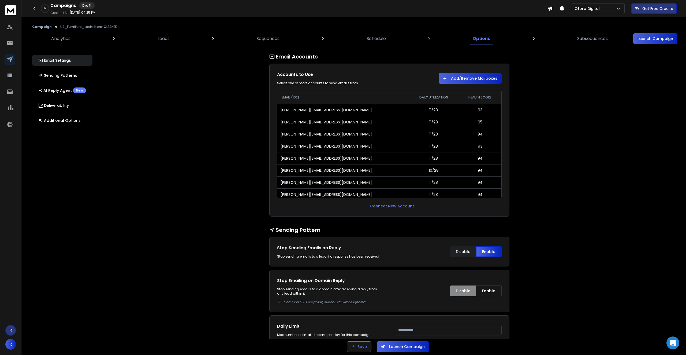
click at [424, 347] on button "Launch Campaign" at bounding box center [403, 346] width 52 height 11
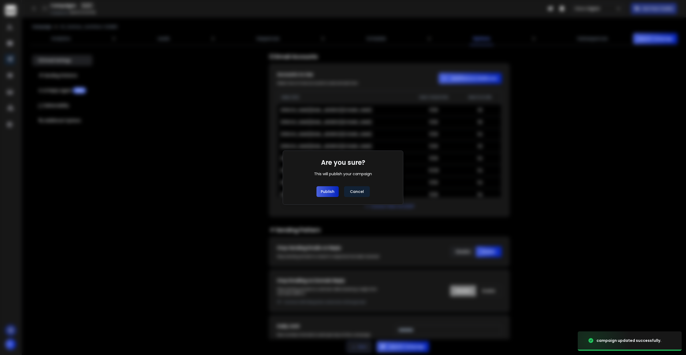
click at [335, 196] on button "Publish" at bounding box center [328, 191] width 22 height 11
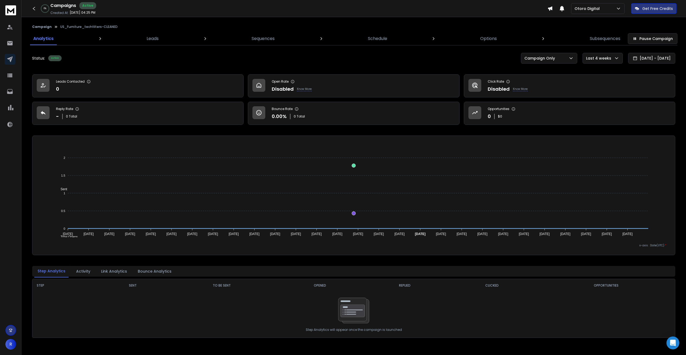
click at [29, 7] on div "0 % Campaigns Active Created At: [DATE] 04:25 PM Otoro Digital Get Free Credits" at bounding box center [343, 8] width 686 height 17
click at [33, 8] on icon at bounding box center [34, 8] width 5 height 5
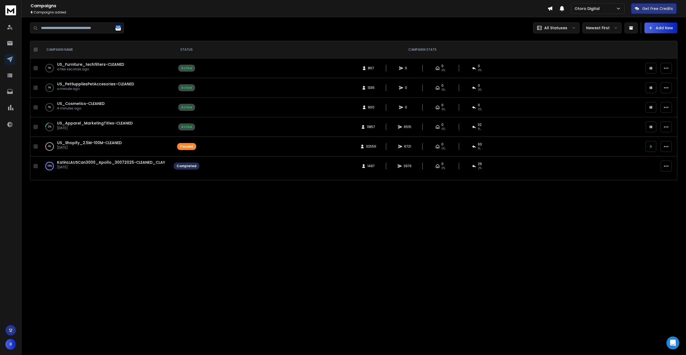
click at [666, 72] on button "button" at bounding box center [666, 68] width 11 height 11
click at [662, 108] on div "Duplicate Campaign" at bounding box center [645, 105] width 47 height 5
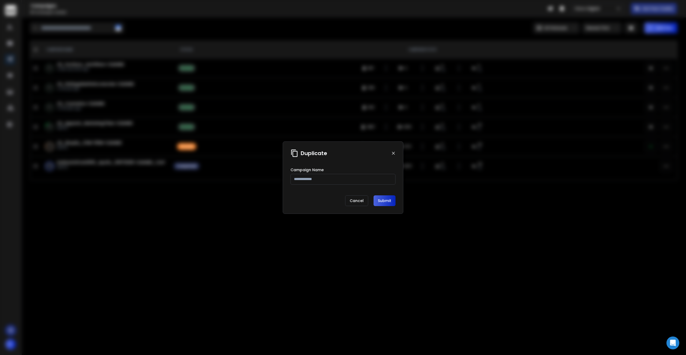
click at [353, 180] on input "text" at bounding box center [343, 179] width 105 height 11
paste input "**********"
type input "**********"
click at [381, 192] on form "**********" at bounding box center [343, 187] width 105 height 38
click at [382, 195] on button "Submit" at bounding box center [385, 200] width 22 height 11
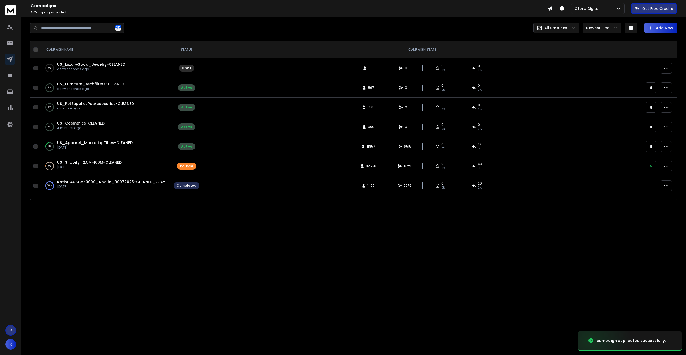
click at [99, 68] on p "a few seconds ago" at bounding box center [91, 69] width 68 height 4
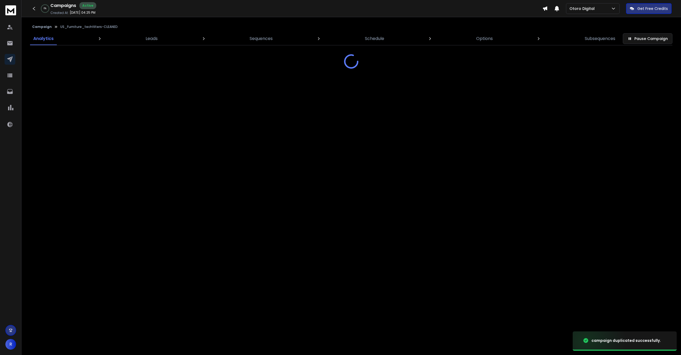
click at [158, 39] on div "Analytics Leads Sequences Schedule Options Subsequences" at bounding box center [324, 38] width 588 height 13
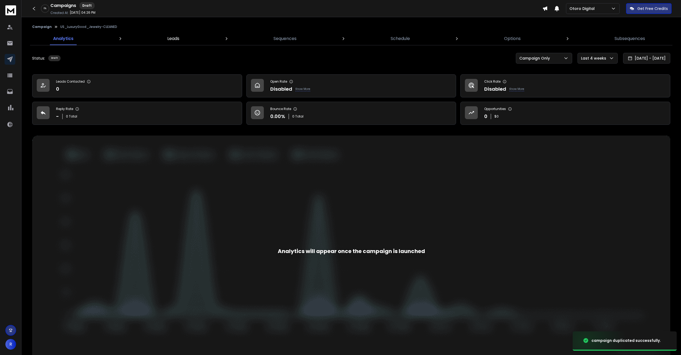
click at [181, 44] on link "Leads" at bounding box center [173, 38] width 18 height 13
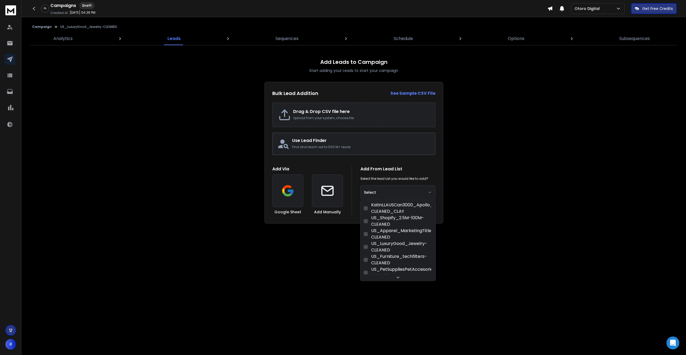
click at [368, 190] on span "Select" at bounding box center [370, 192] width 12 height 5
click at [398, 215] on div "US_LuxuryGood_Jewelry-CLEANED" at bounding box center [400, 216] width 58 height 13
click at [470, 201] on div "Add Leads to Campaign Start adding your Leads to start your campaign Bulk Lead …" at bounding box center [353, 138] width 643 height 170
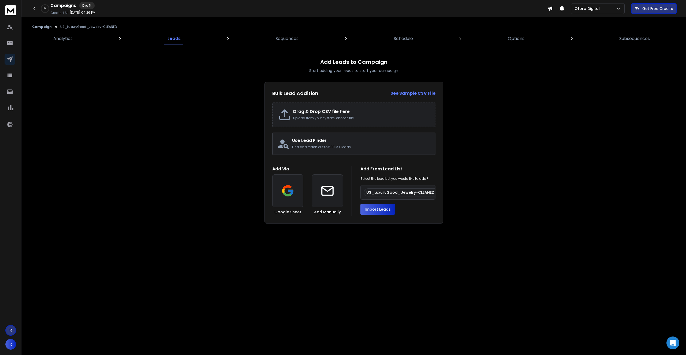
click at [387, 207] on button "Import Leads" at bounding box center [378, 209] width 35 height 11
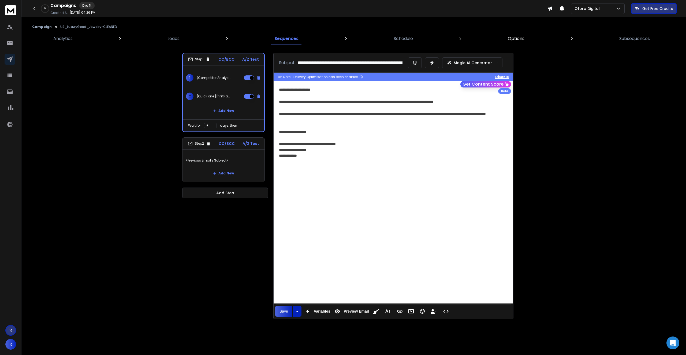
click at [523, 39] on p "Options" at bounding box center [516, 38] width 17 height 6
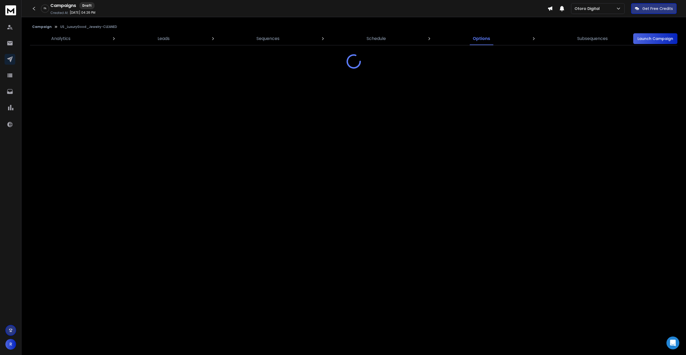
select select "*"
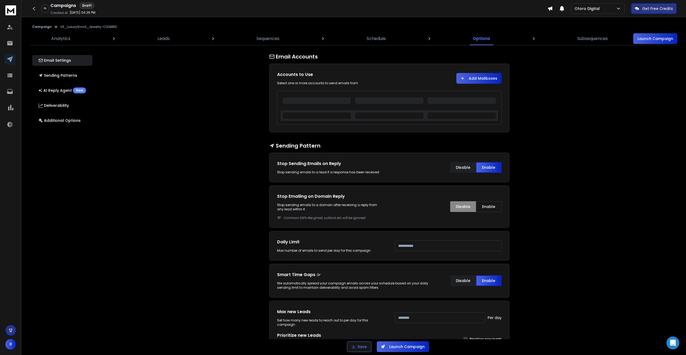
click at [389, 343] on button "Launch Campaign" at bounding box center [403, 346] width 52 height 11
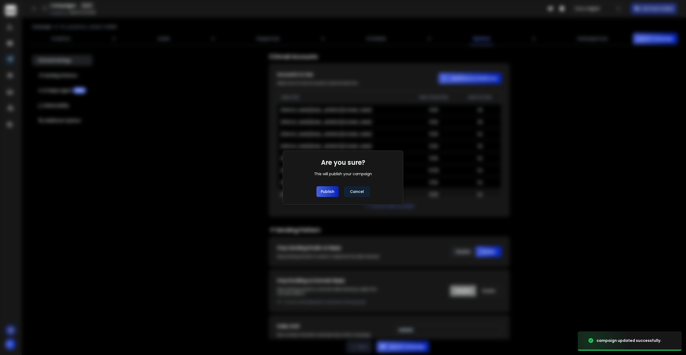
click at [322, 193] on button "Publish" at bounding box center [328, 191] width 22 height 11
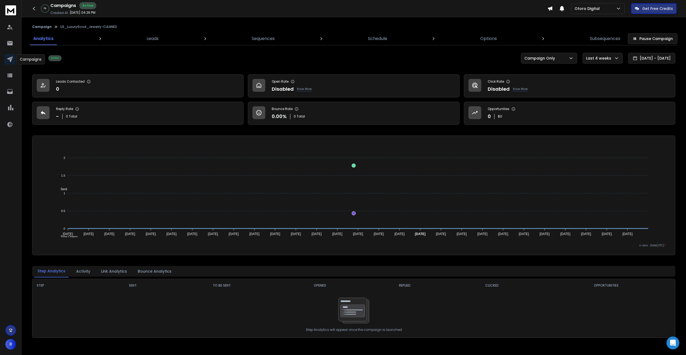
click at [8, 58] on icon at bounding box center [10, 59] width 6 height 6
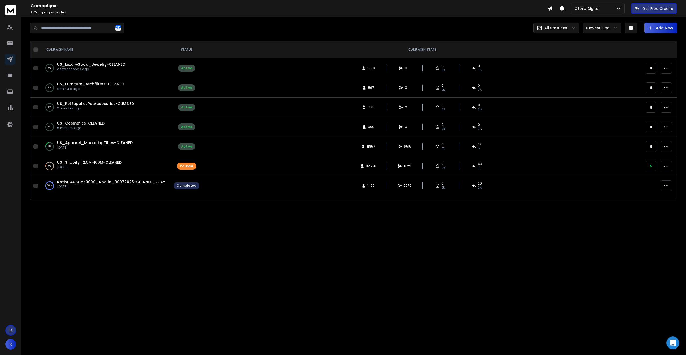
click at [250, 64] on div "1000 0 0 0% 0 0%" at bounding box center [422, 68] width 433 height 9
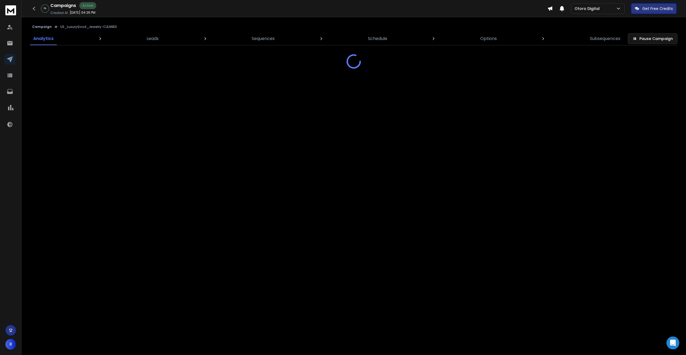
click at [143, 36] on div "Analytics Leads Sequences Schedule Options Subsequences" at bounding box center [327, 38] width 594 height 13
click at [151, 39] on p "Leads" at bounding box center [153, 38] width 12 height 6
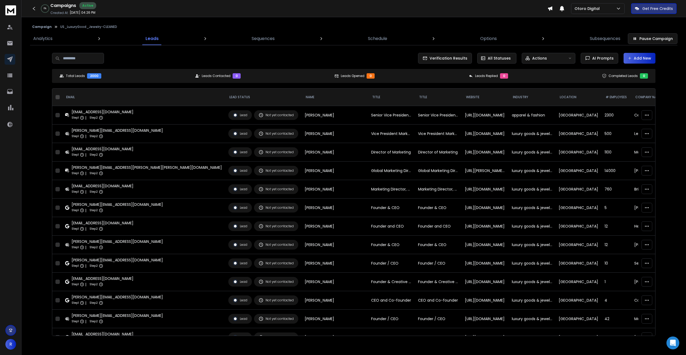
click at [246, 40] on div "Analytics Leads Sequences Schedule Options Subsequences" at bounding box center [327, 38] width 594 height 13
click at [257, 38] on p "Sequences" at bounding box center [263, 38] width 23 height 6
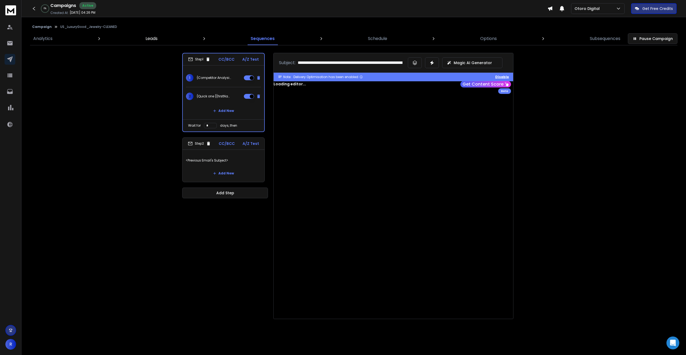
click at [149, 41] on p "Leads" at bounding box center [152, 38] width 12 height 6
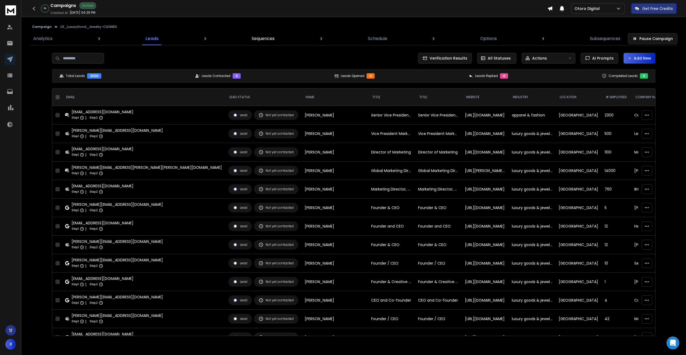
click at [258, 42] on link "Sequences" at bounding box center [262, 38] width 29 height 13
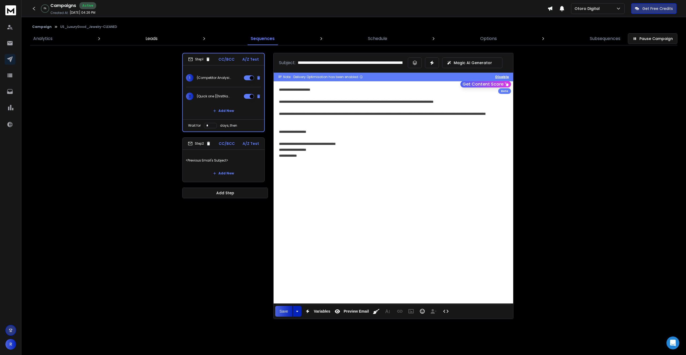
click at [144, 41] on link "Leads" at bounding box center [151, 38] width 18 height 13
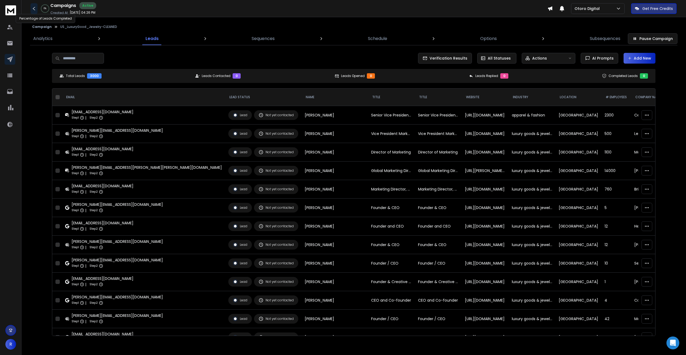
click at [31, 8] on button at bounding box center [34, 8] width 7 height 11
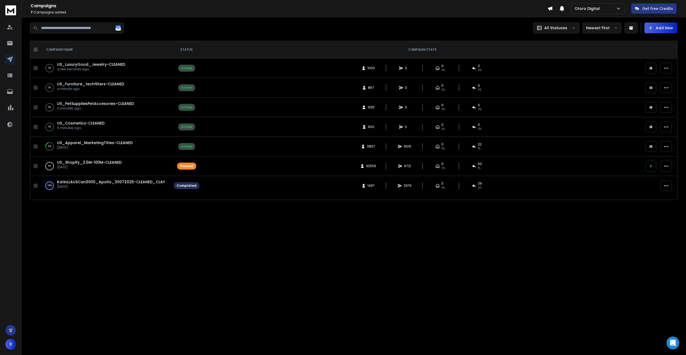
click at [148, 63] on div "0 % US_LuxuryGood_Jewelry-CLEANED a few seconds ago" at bounding box center [105, 68] width 120 height 13
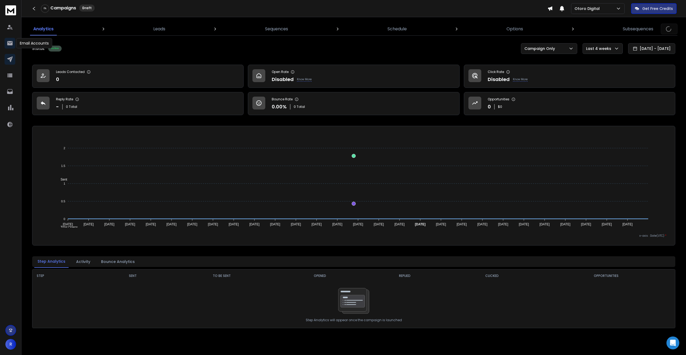
click at [9, 41] on icon at bounding box center [10, 43] width 6 height 6
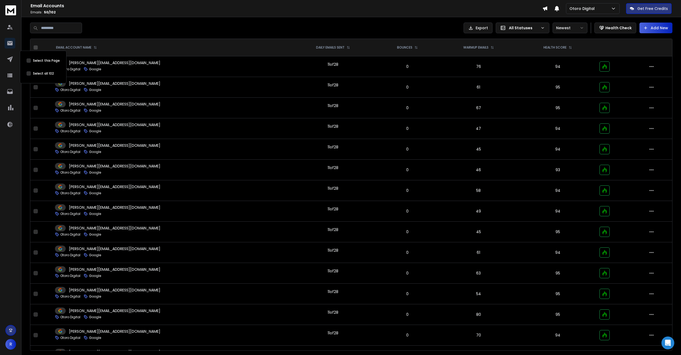
click at [30, 73] on button "Select this Page" at bounding box center [29, 73] width 4 height 4
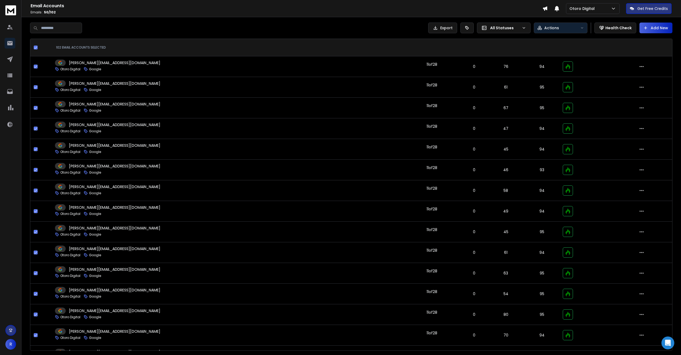
click at [559, 26] on div "Actions" at bounding box center [557, 27] width 41 height 5
click at [568, 41] on div "Bulk Edit" at bounding box center [567, 40] width 51 height 9
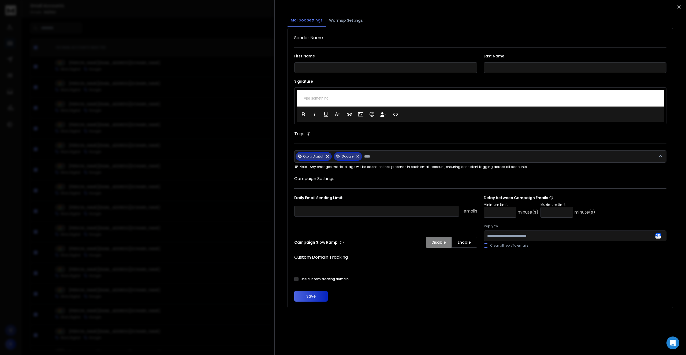
click at [348, 206] on input "number" at bounding box center [376, 211] width 165 height 11
type input "**"
click at [326, 299] on button "Save" at bounding box center [311, 296] width 34 height 11
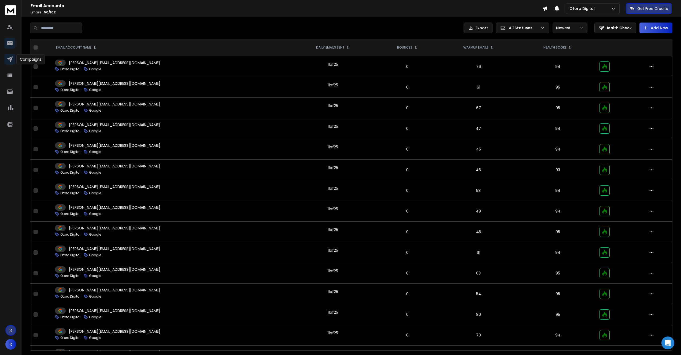
click at [7, 59] on icon at bounding box center [10, 59] width 6 height 6
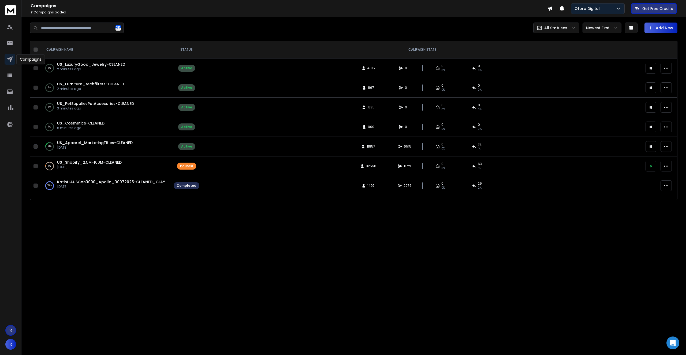
click at [602, 13] on button "Otoro Digital" at bounding box center [598, 8] width 54 height 11
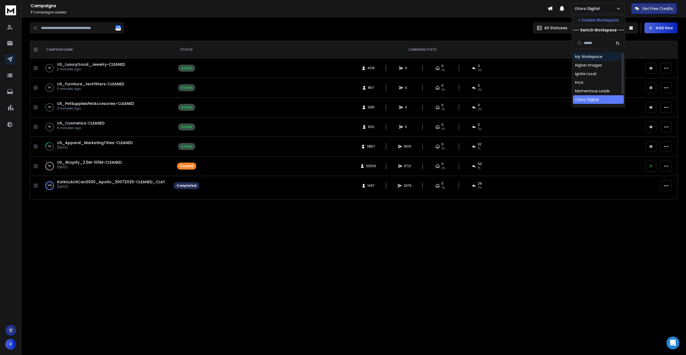
click at [643, 51] on th at bounding box center [660, 49] width 35 height 17
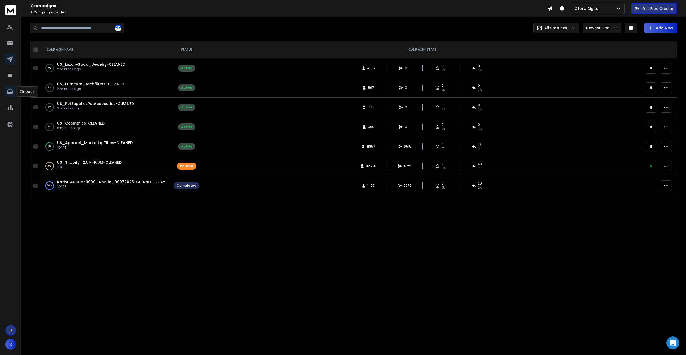
click at [7, 91] on icon at bounding box center [10, 91] width 6 height 6
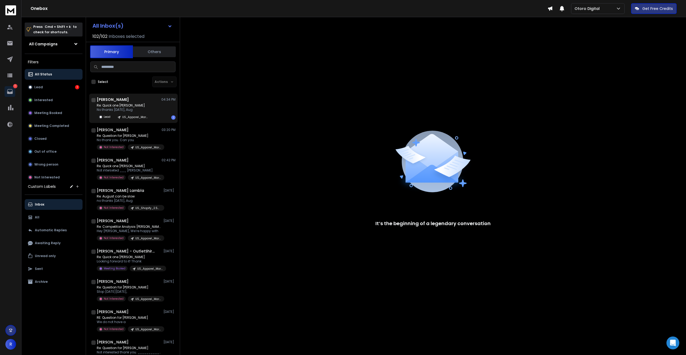
click at [124, 106] on p "Re: Quick one [PERSON_NAME]" at bounding box center [124, 105] width 54 height 4
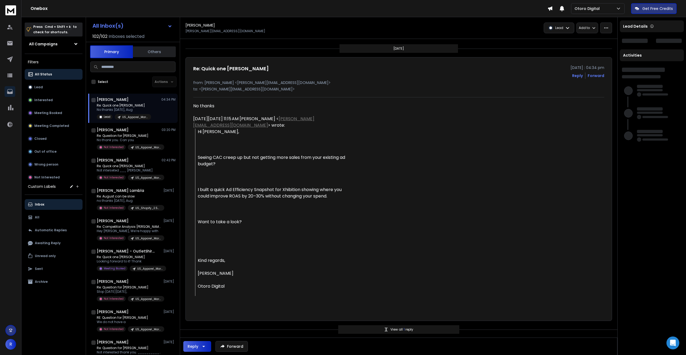
click at [559, 29] on p "Lead" at bounding box center [559, 28] width 8 height 4
click at [578, 101] on p "Not Interested" at bounding box center [568, 99] width 27 height 5
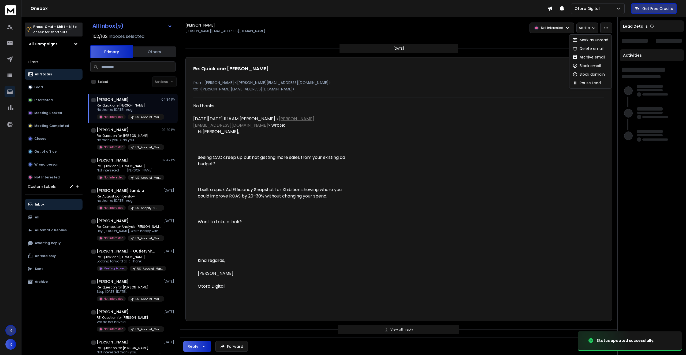
click at [601, 29] on button "button" at bounding box center [606, 28] width 12 height 11
click at [605, 68] on div "Block email" at bounding box center [591, 65] width 40 height 9
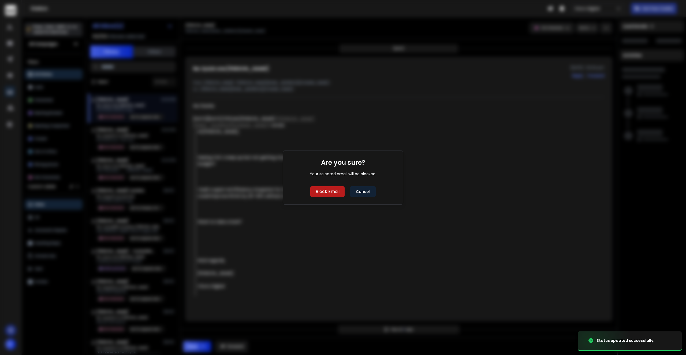
click at [331, 192] on button "Block Email" at bounding box center [327, 191] width 34 height 11
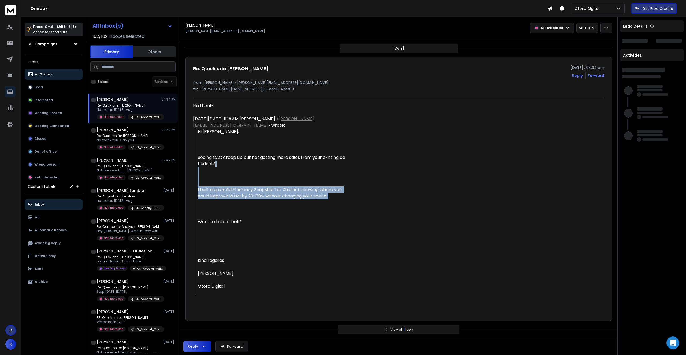
drag, startPoint x: 284, startPoint y: 203, endPoint x: 270, endPoint y: 173, distance: 33.6
click at [270, 173] on blockquote "Hi [PERSON_NAME], Seeing CAC creep up but not getting more sales from your exis…" at bounding box center [272, 211] width 155 height 167
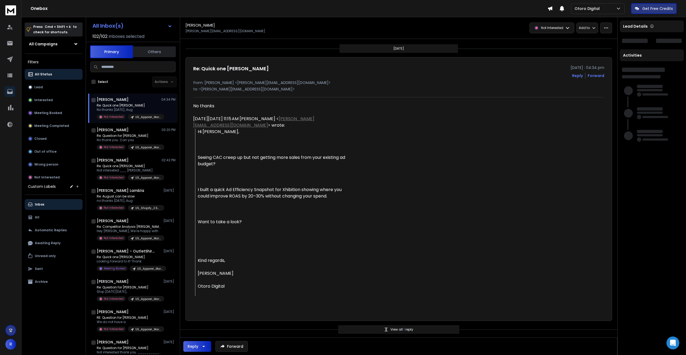
click at [268, 170] on blockquote "Hi [PERSON_NAME], Seeing CAC creep up but not getting more sales from your exis…" at bounding box center [272, 211] width 155 height 167
